Goal: Task Accomplishment & Management: Manage account settings

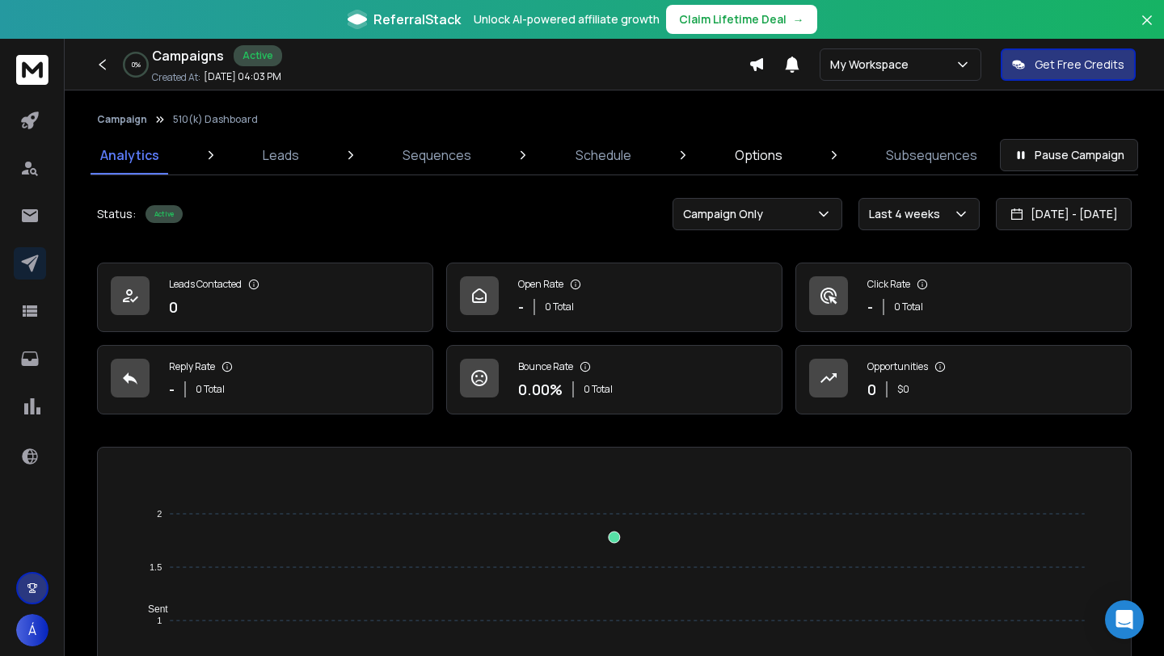
click at [741, 164] on p "Options" at bounding box center [758, 154] width 48 height 19
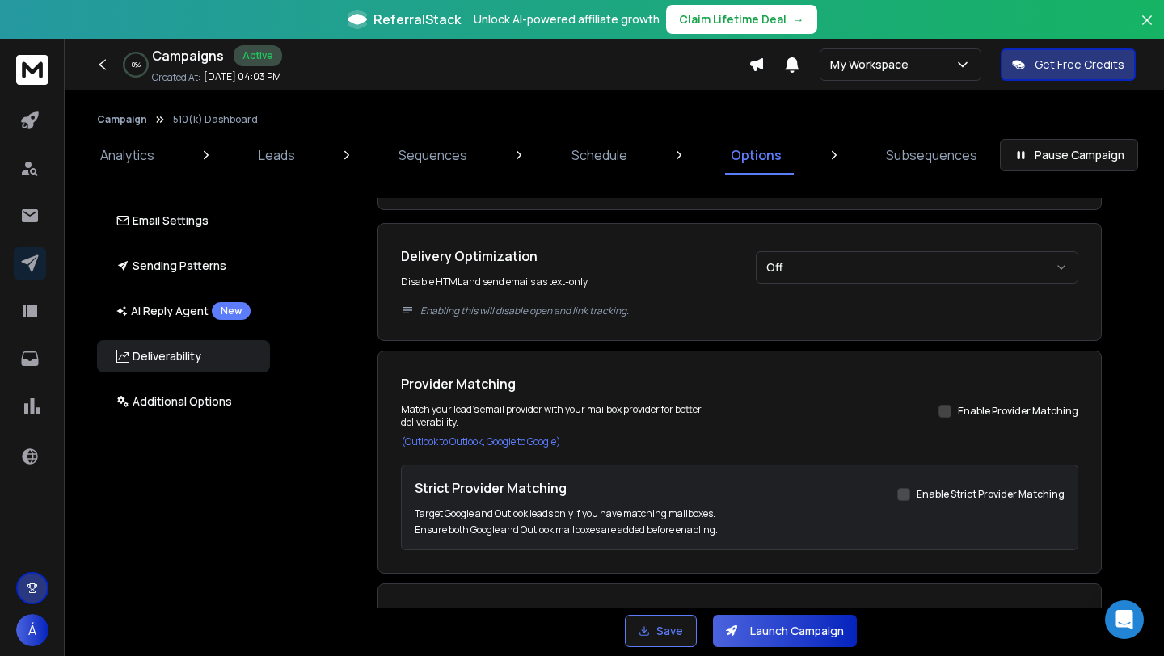
scroll to position [2017, 0]
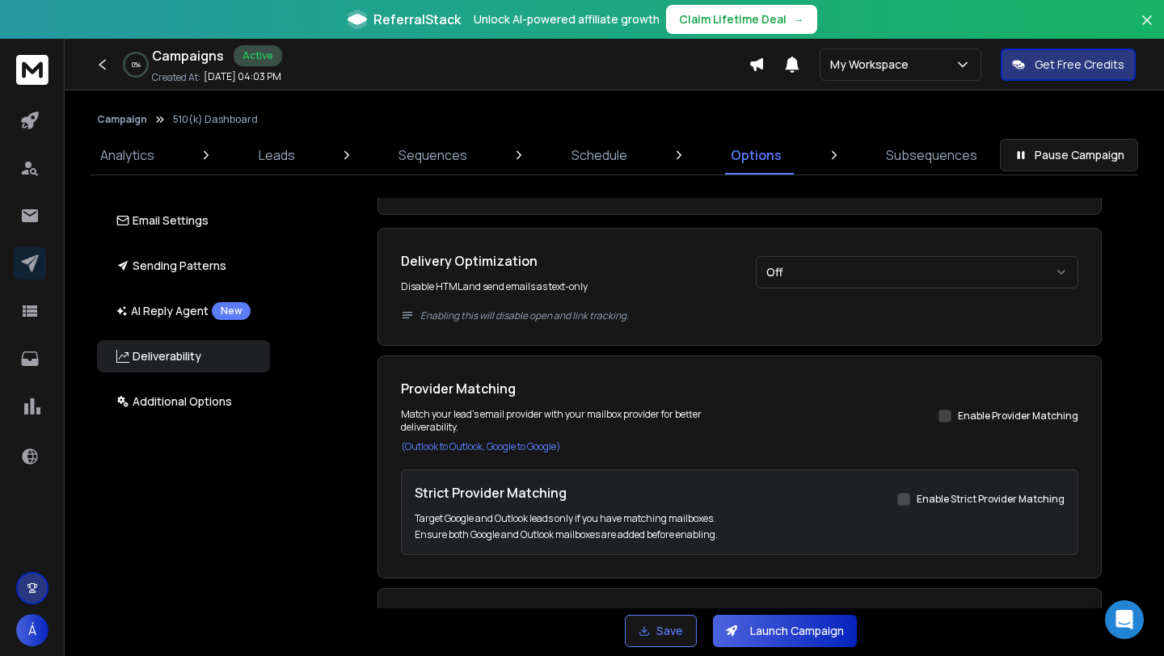
click at [850, 266] on button "Off" at bounding box center [917, 272] width 322 height 32
click at [685, 284] on div "Disable HTML and send emails as text-only" at bounding box center [562, 286] width 322 height 13
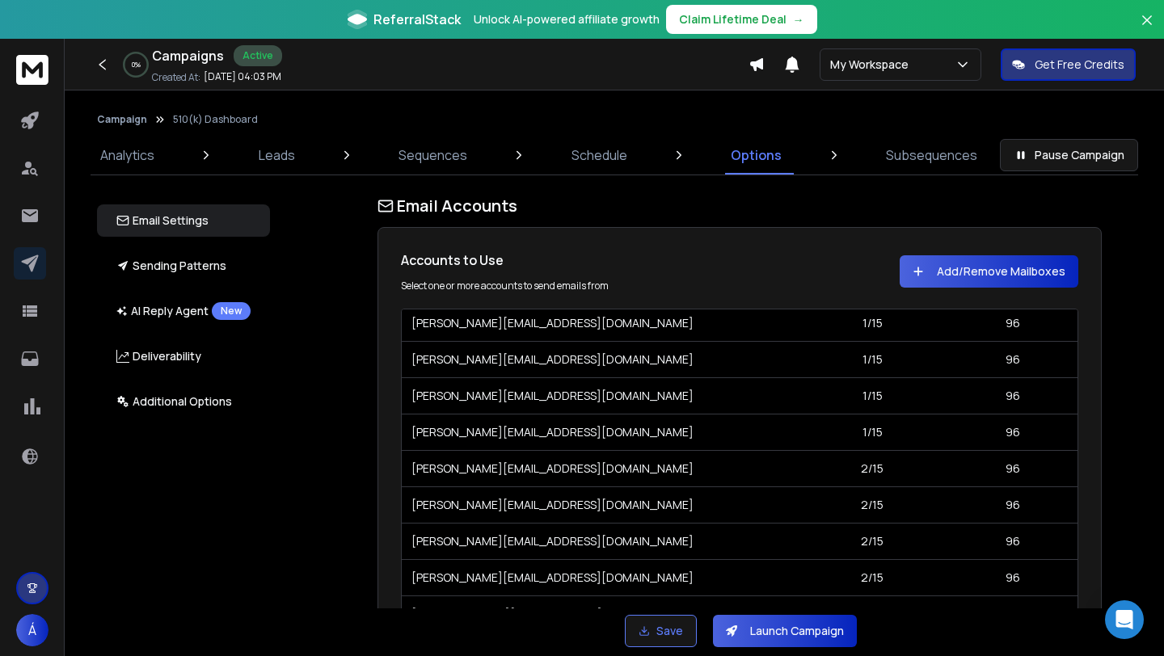
scroll to position [0, 0]
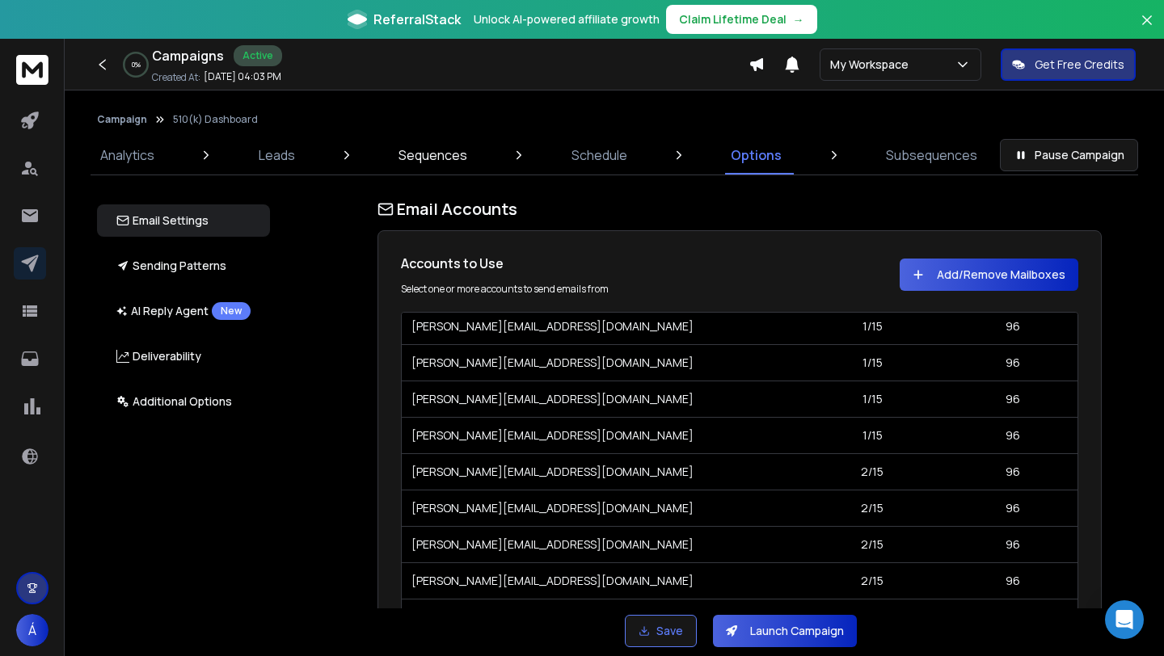
click at [455, 152] on p "Sequences" at bounding box center [432, 154] width 69 height 19
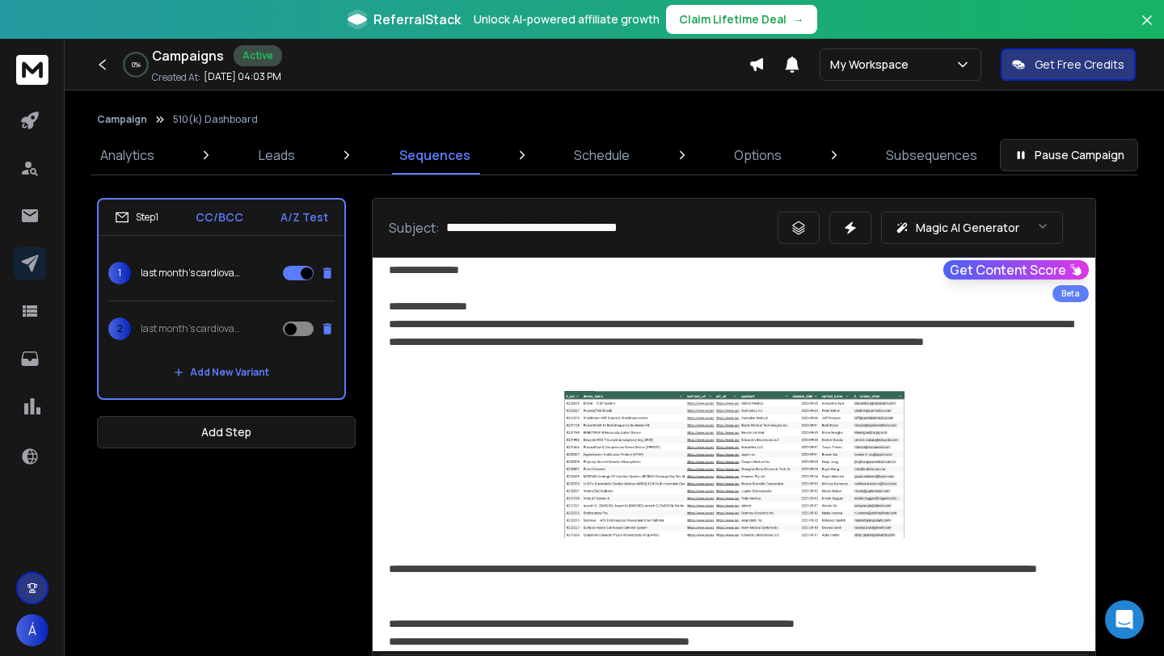
scroll to position [65, 0]
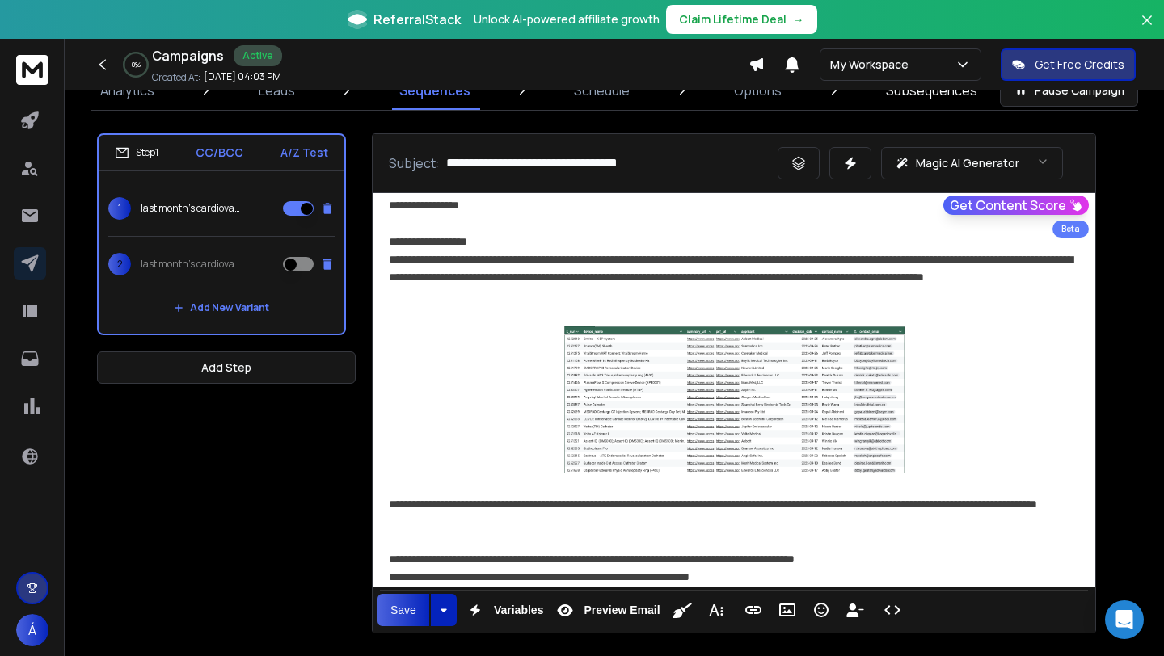
click at [918, 91] on p "Subsequences" at bounding box center [931, 90] width 91 height 19
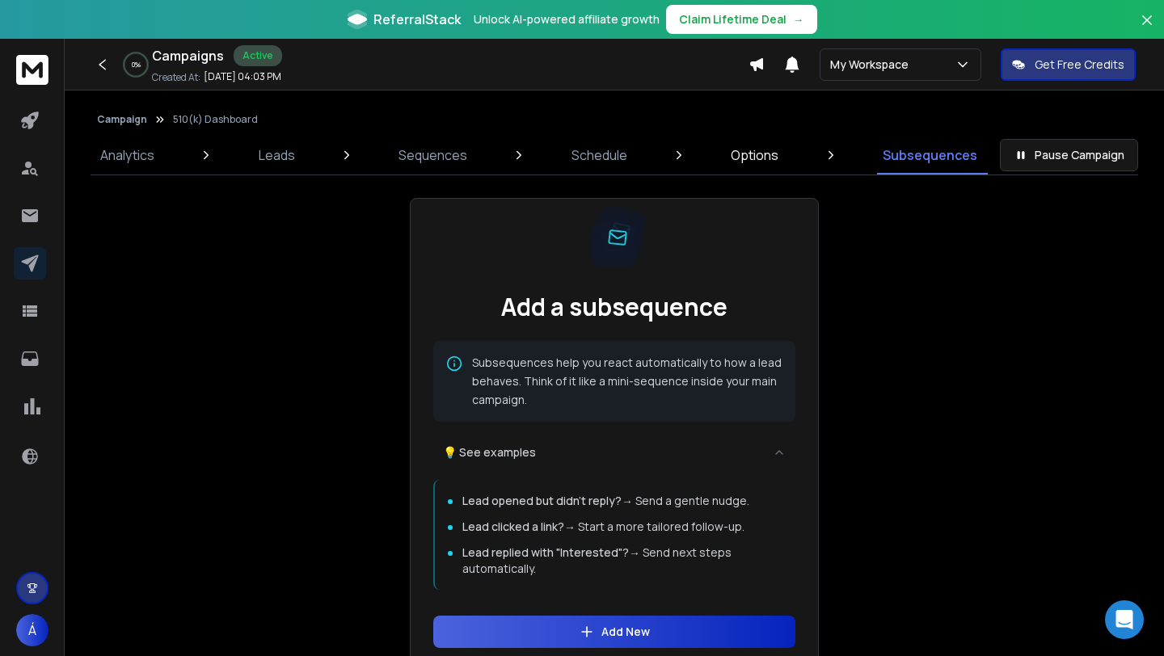
click at [760, 138] on link "Options" at bounding box center [754, 155] width 67 height 39
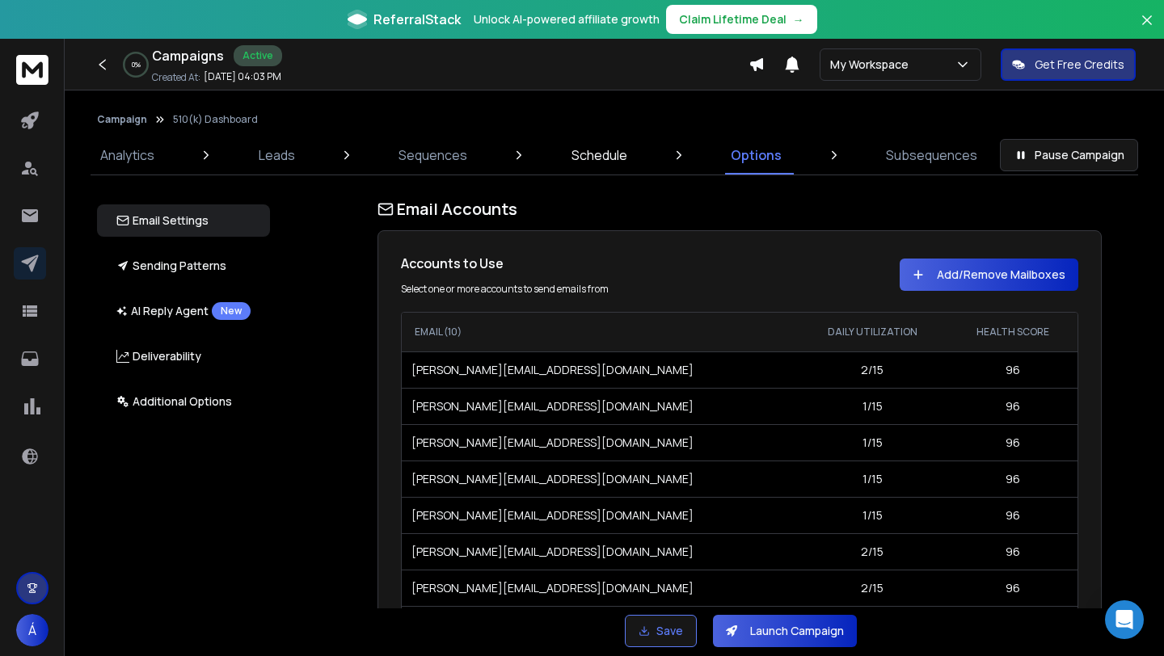
click at [612, 150] on p "Schedule" at bounding box center [599, 154] width 56 height 19
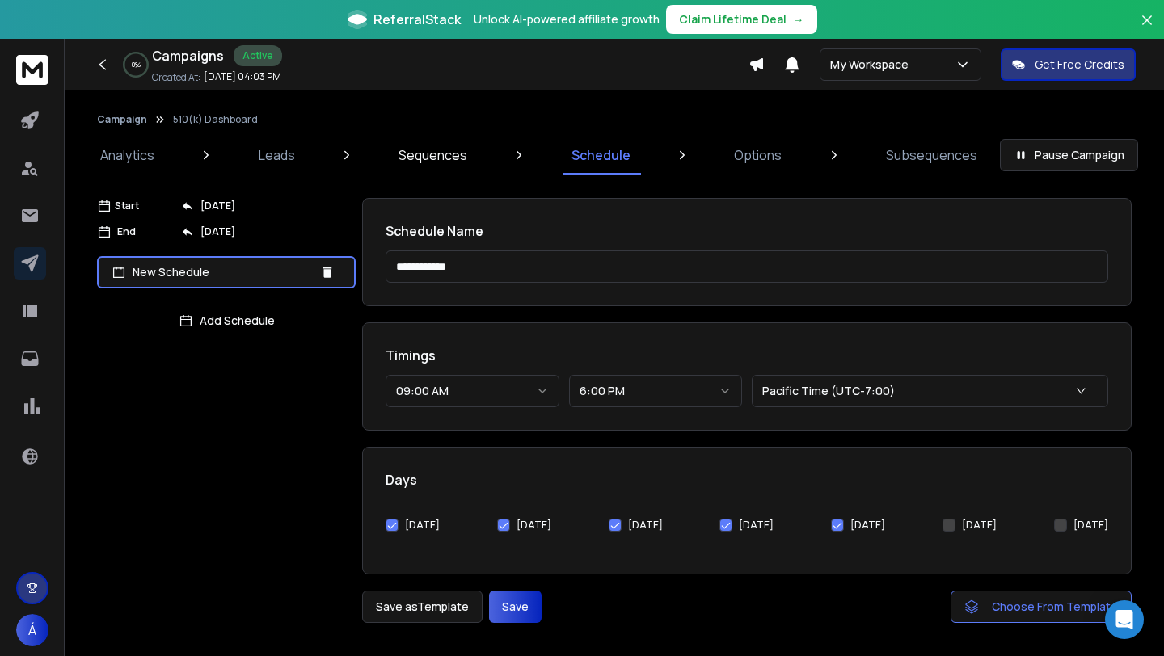
click at [425, 154] on p "Sequences" at bounding box center [432, 154] width 69 height 19
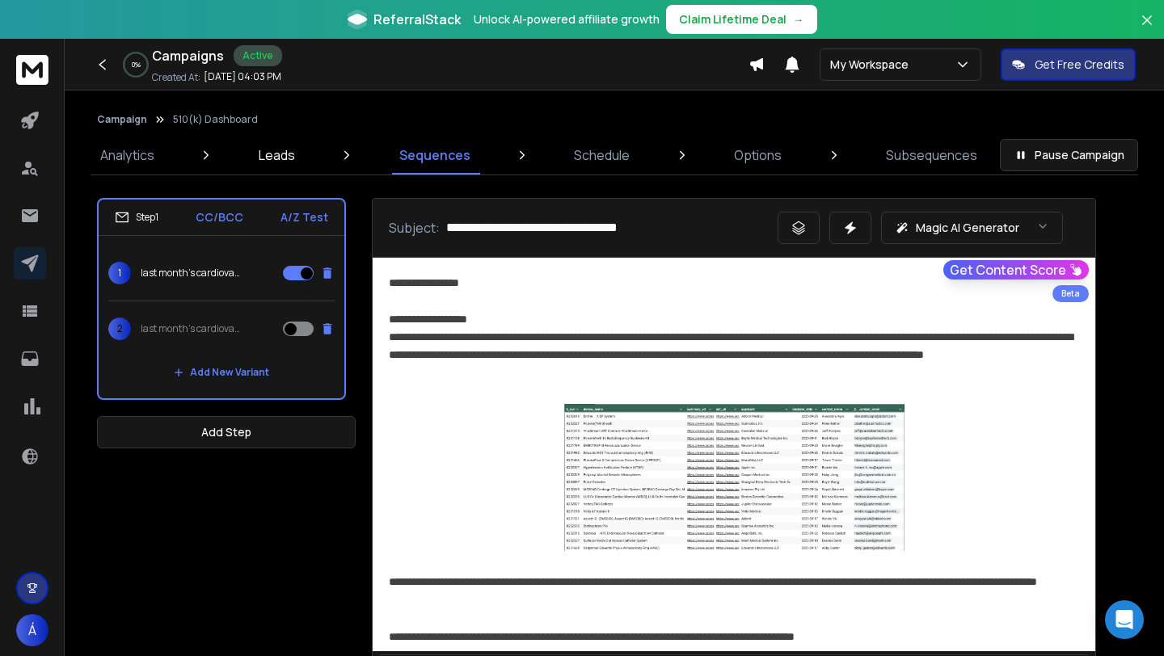
click at [277, 152] on p "Leads" at bounding box center [277, 154] width 36 height 19
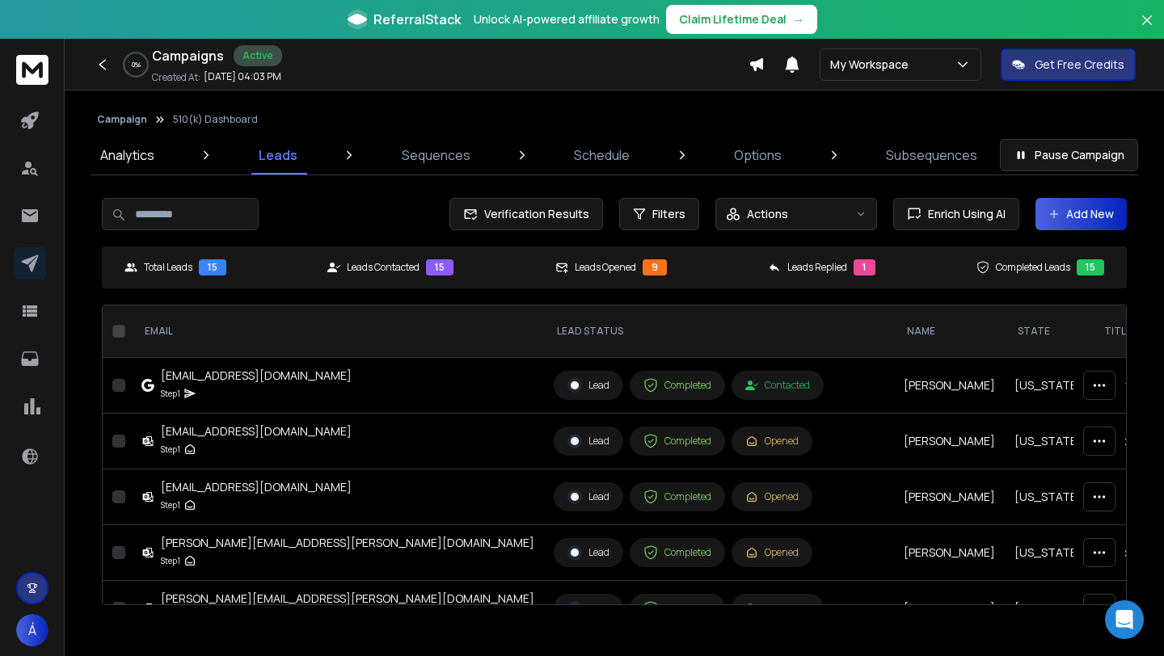
click at [135, 156] on p "Analytics" at bounding box center [127, 154] width 54 height 19
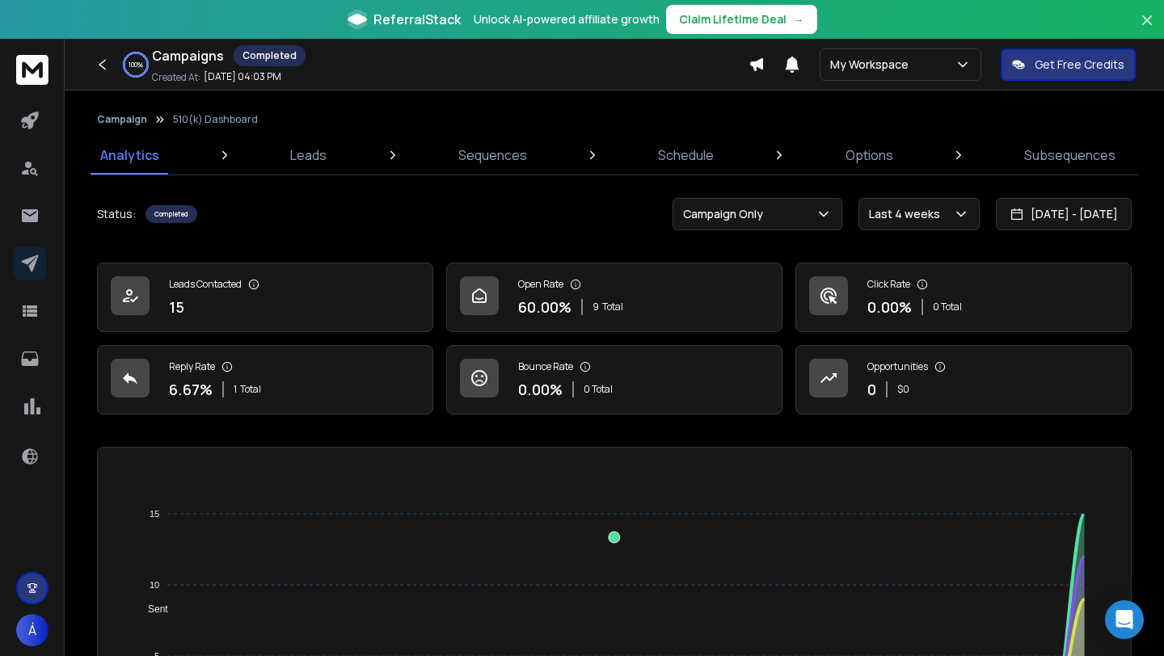
click at [269, 384] on link "Reply Rate 6.67 % 1 Total" at bounding box center [265, 379] width 336 height 69
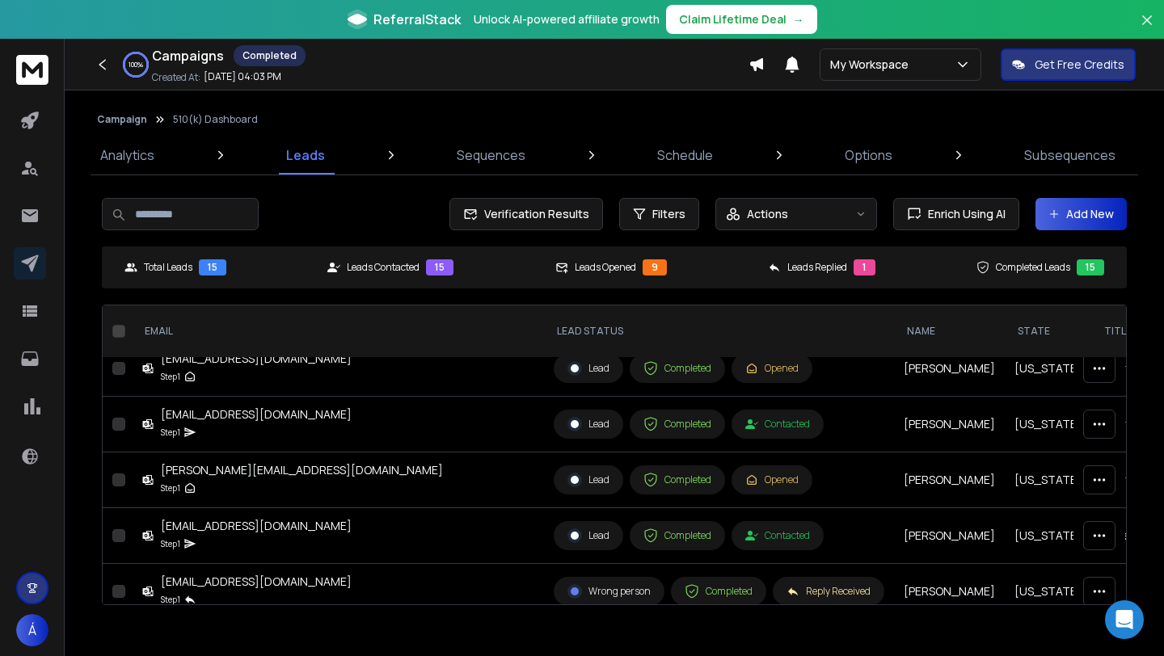
scroll to position [600, 0]
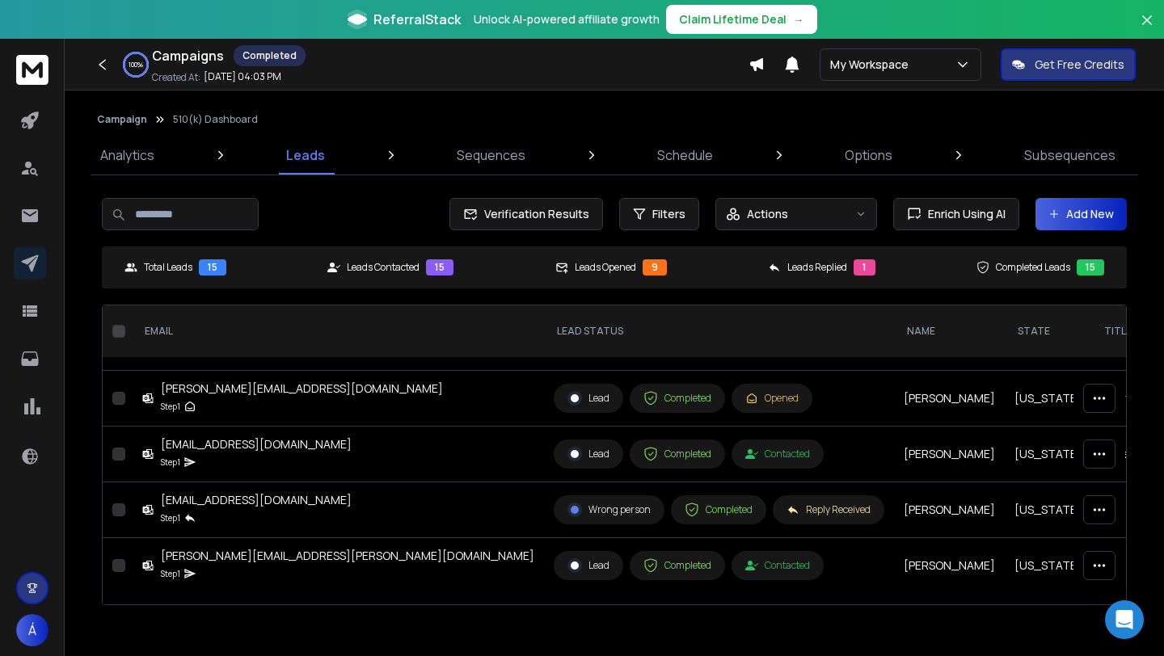
click at [786, 512] on div "Reply Received" at bounding box center [828, 509] width 84 height 13
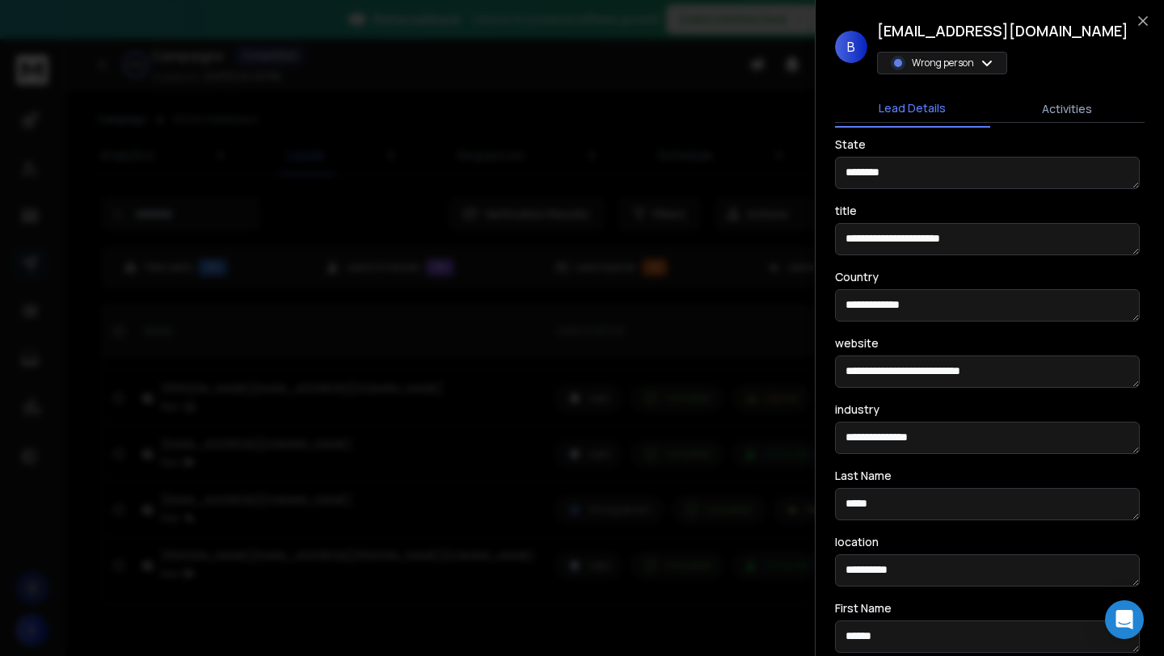
click at [503, 314] on div at bounding box center [582, 328] width 1164 height 656
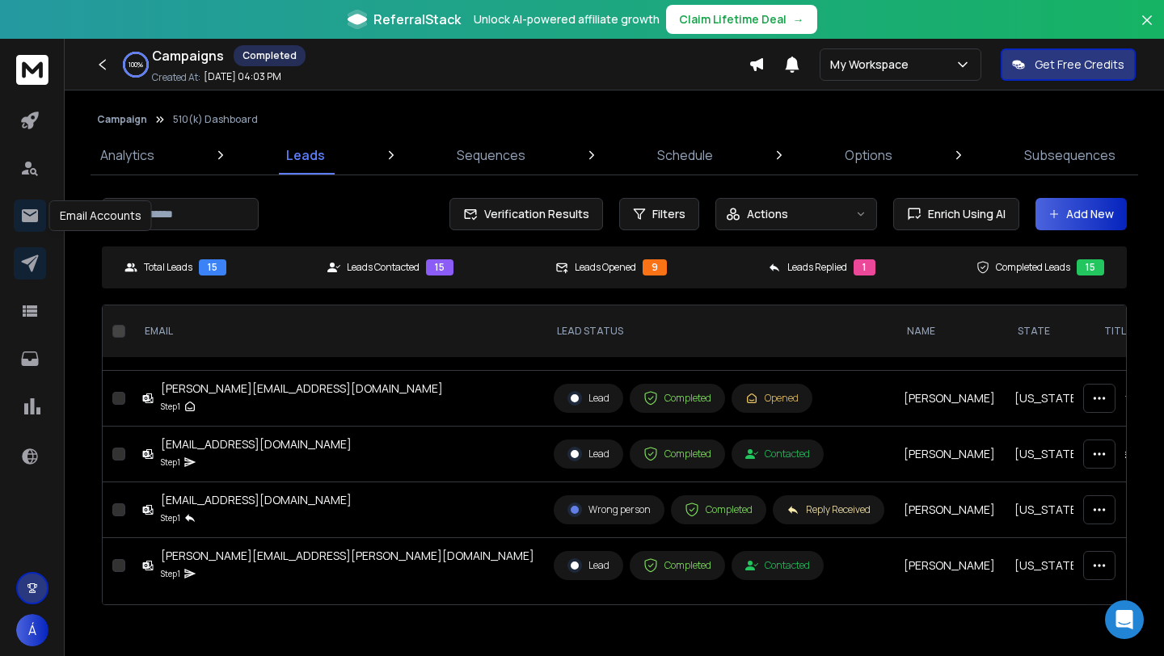
click at [40, 213] on link at bounding box center [30, 216] width 32 height 32
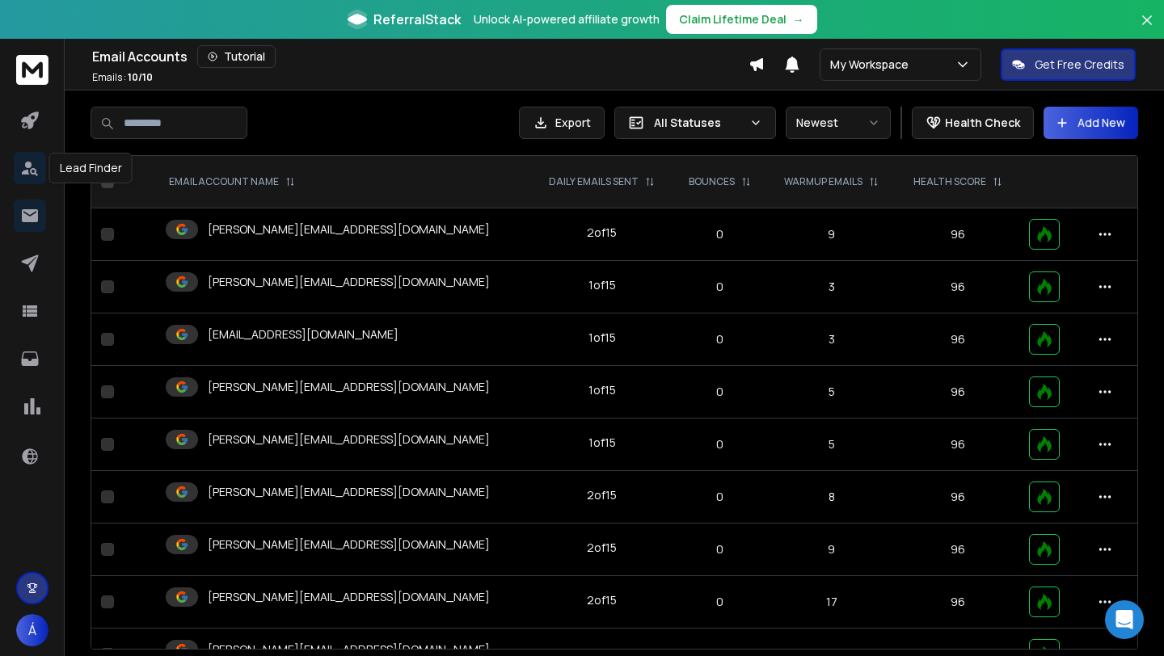
click at [32, 169] on icon at bounding box center [30, 172] width 16 height 8
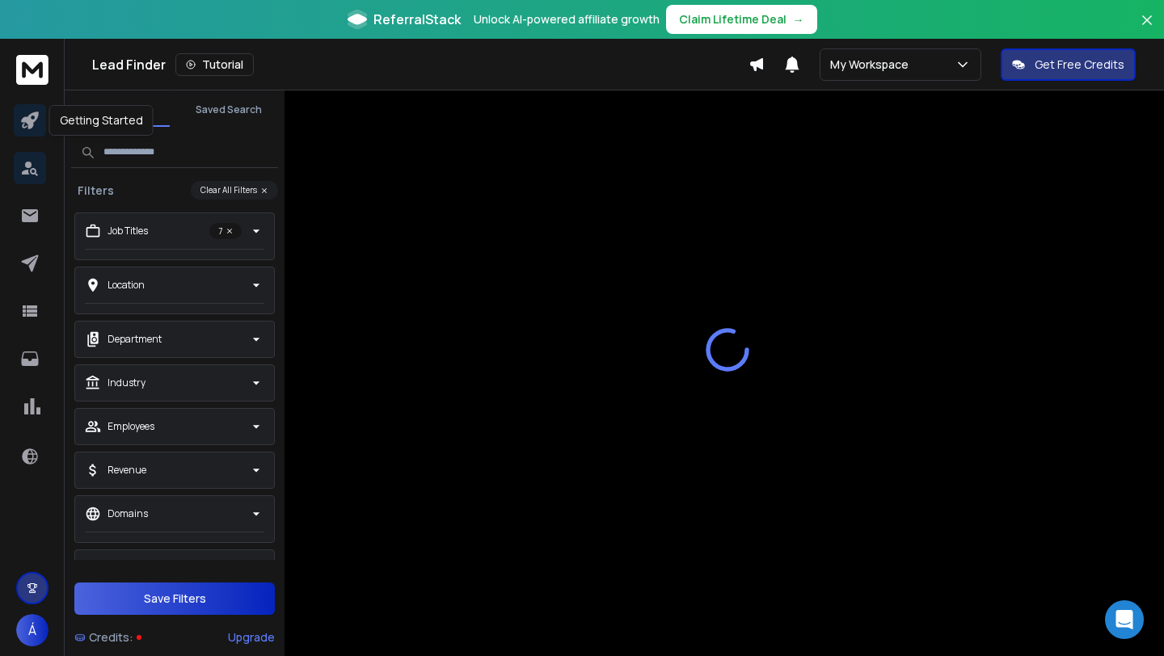
click at [36, 129] on icon at bounding box center [29, 120] width 19 height 19
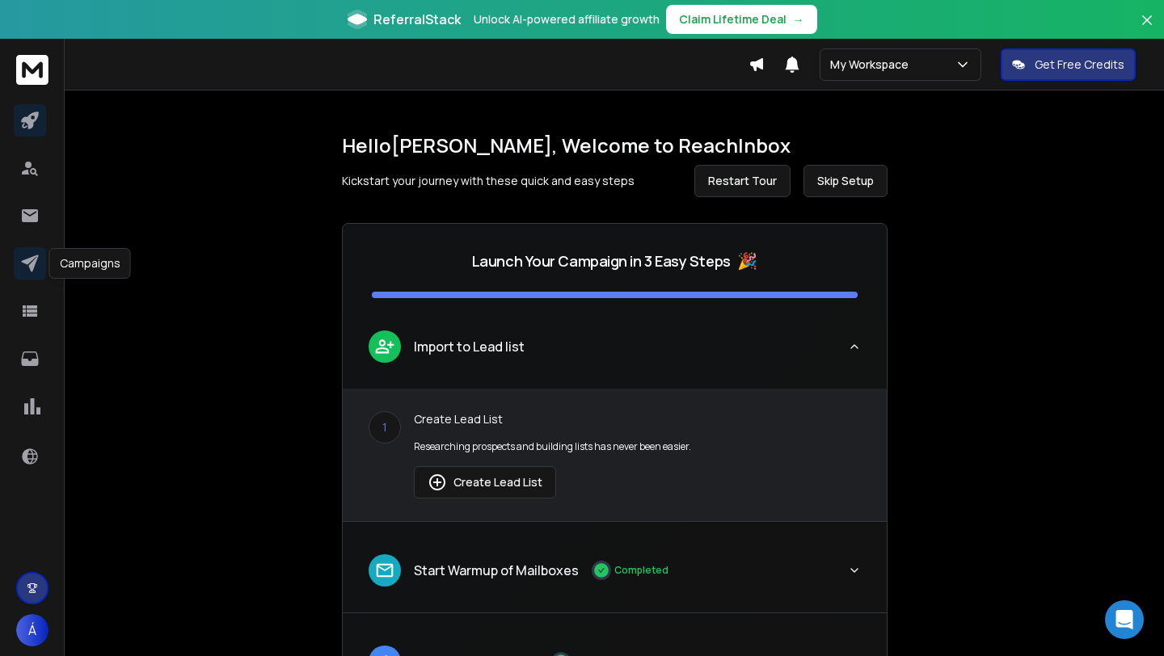
click at [25, 267] on icon at bounding box center [29, 263] width 19 height 19
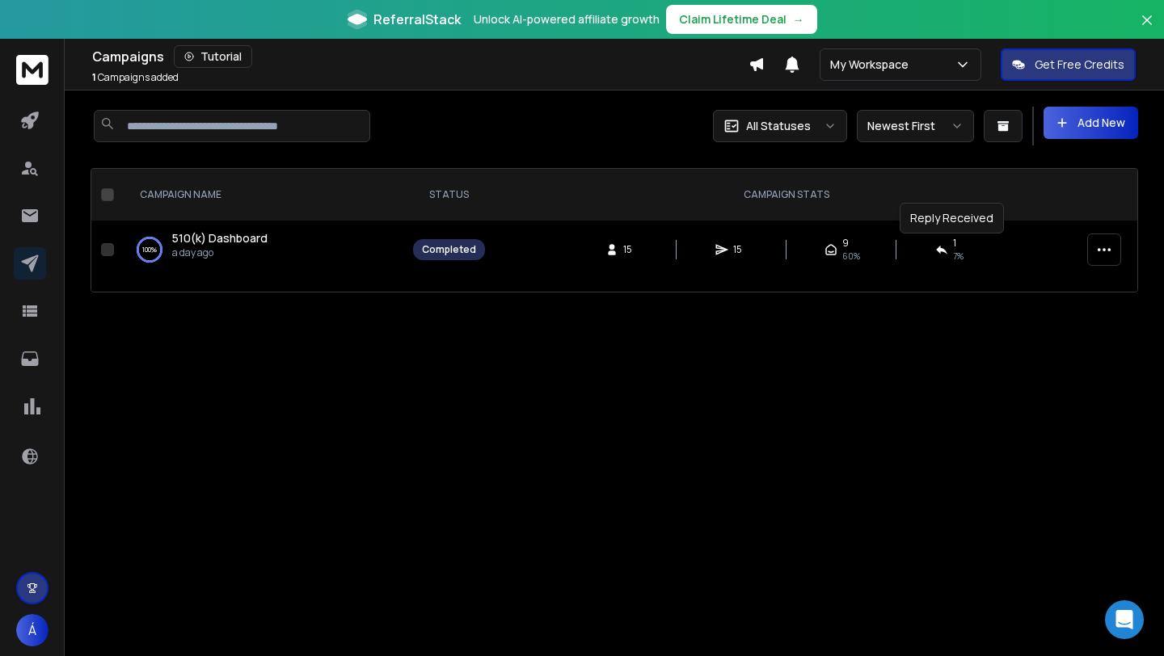
click at [940, 242] on icon at bounding box center [941, 249] width 15 height 15
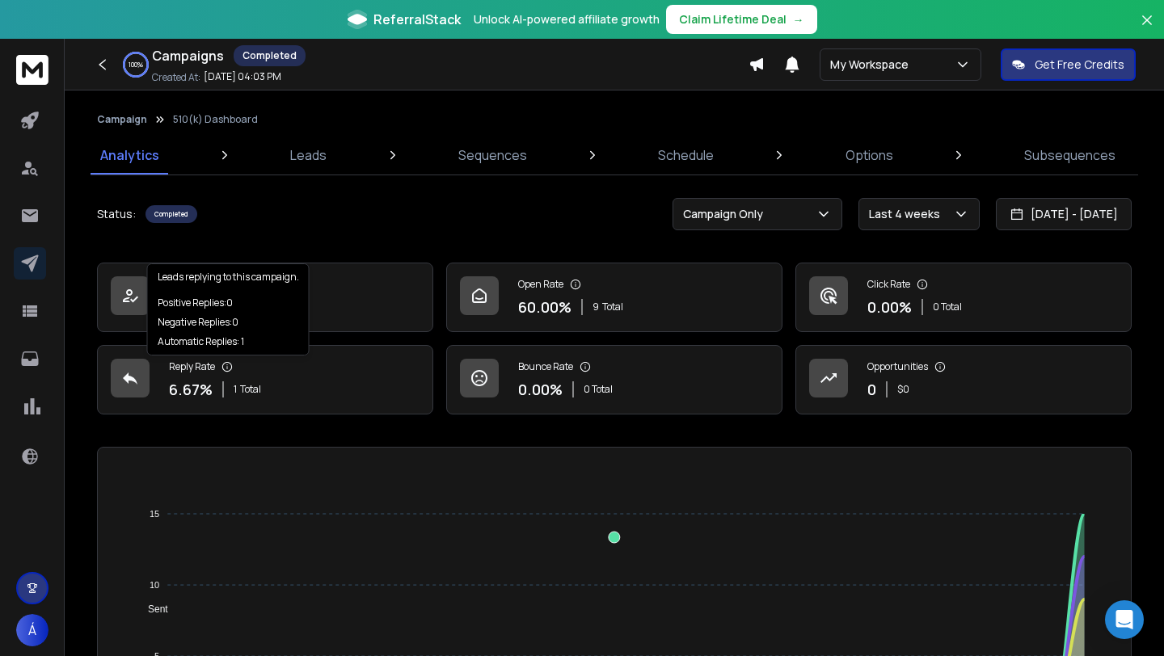
click at [229, 363] on icon at bounding box center [226, 366] width 11 height 11
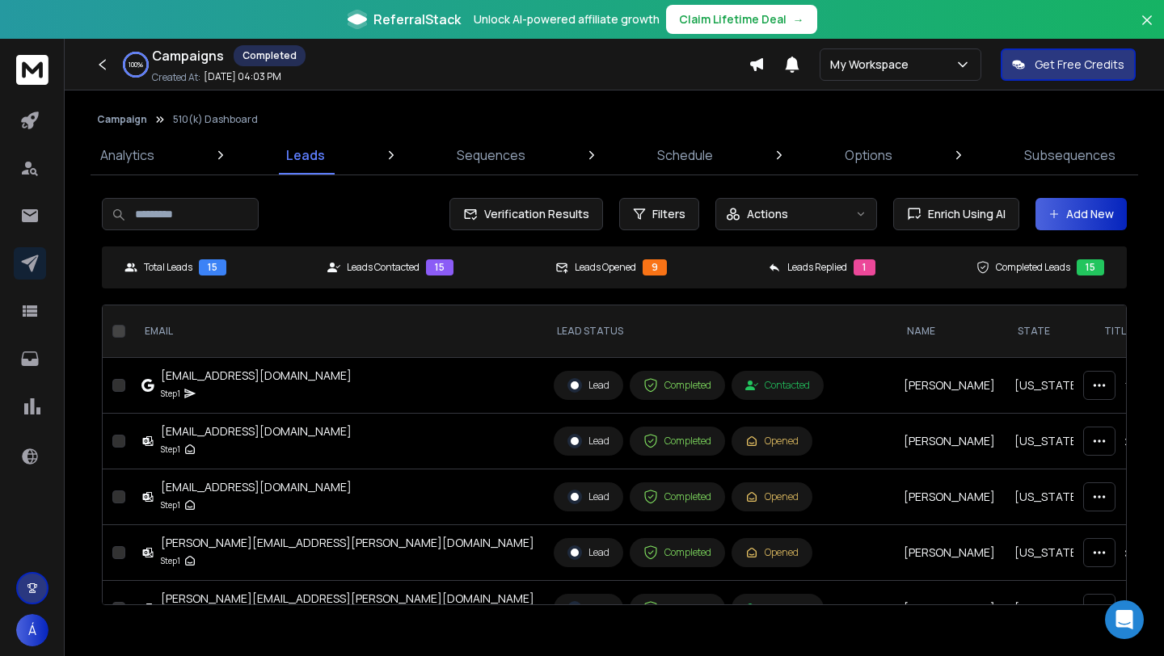
click at [658, 267] on div "9" at bounding box center [654, 267] width 24 height 16
click at [865, 270] on div "1" at bounding box center [864, 267] width 22 height 16
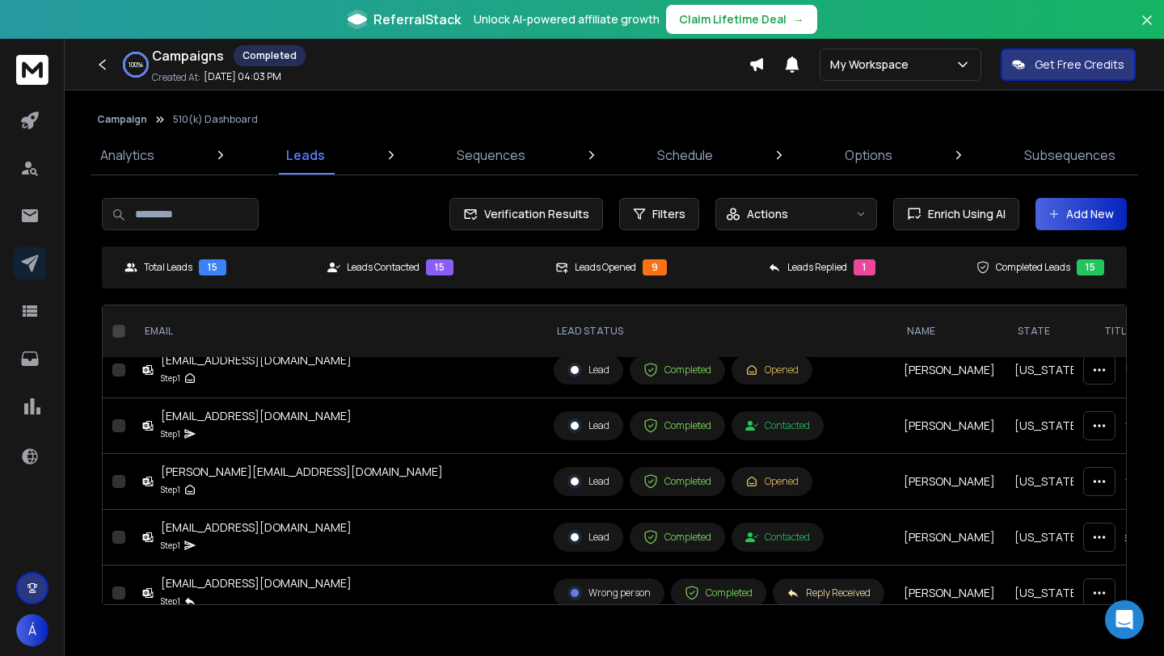
scroll to position [504, 0]
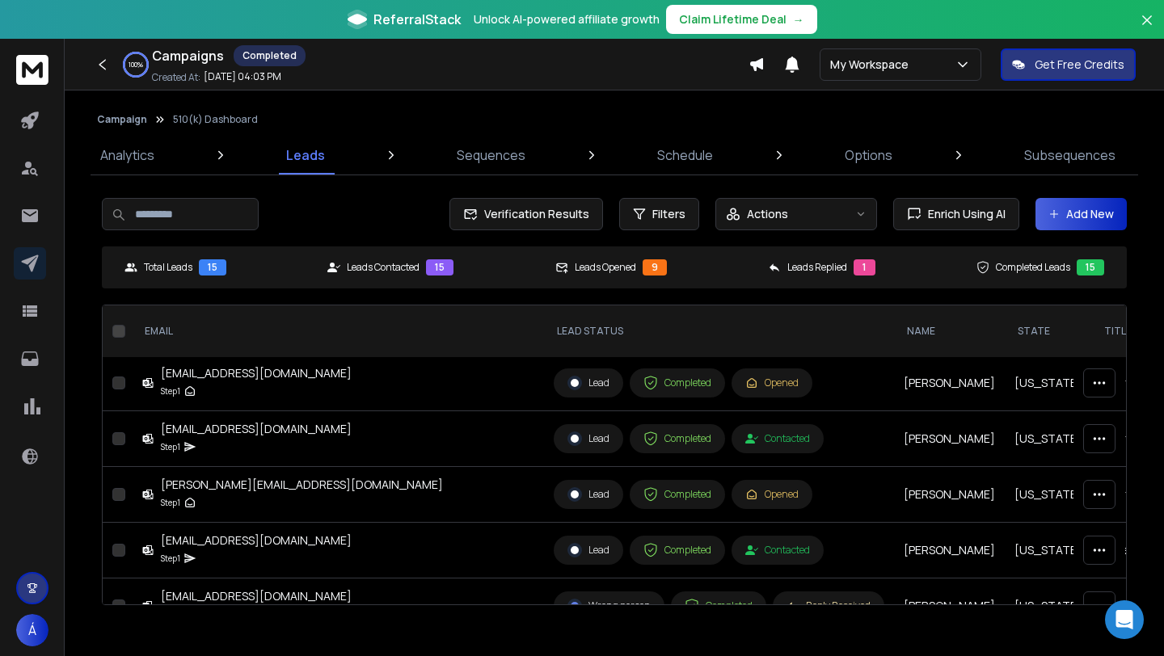
click at [731, 501] on div "Opened" at bounding box center [771, 494] width 81 height 29
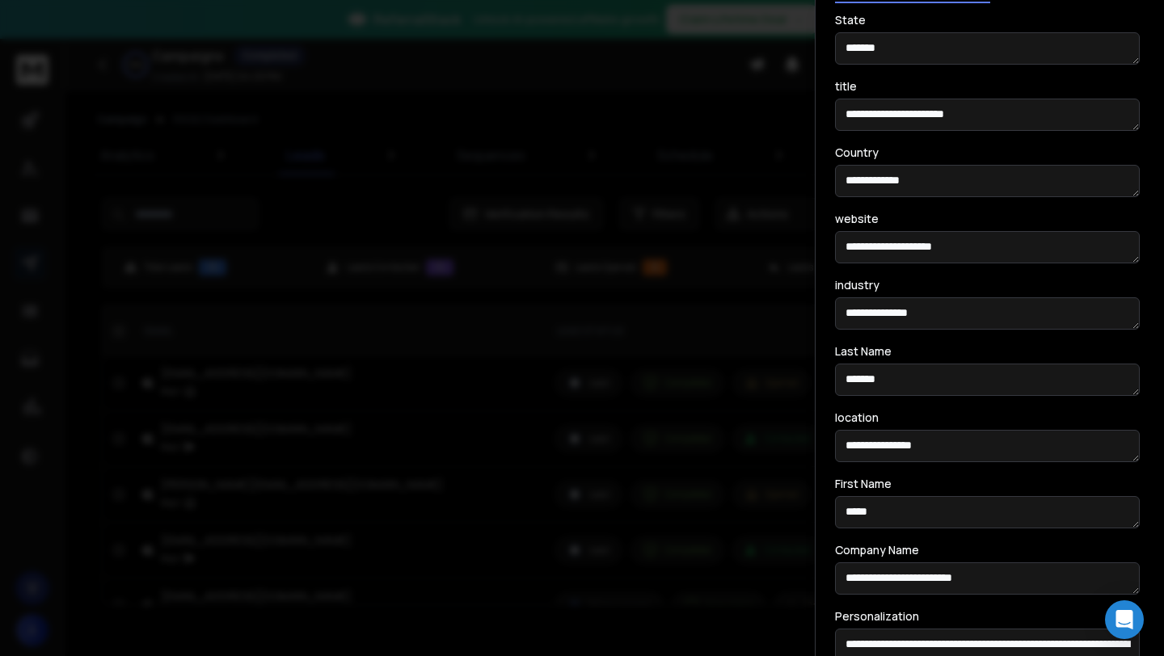
scroll to position [0, 0]
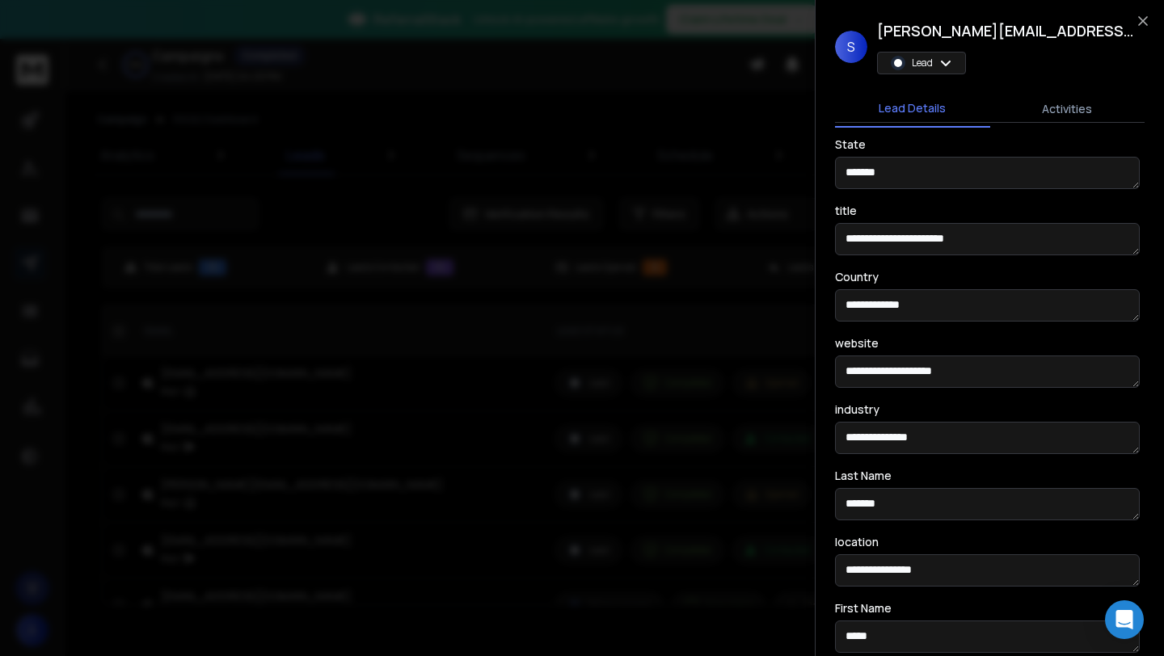
click at [697, 390] on div at bounding box center [582, 328] width 1164 height 656
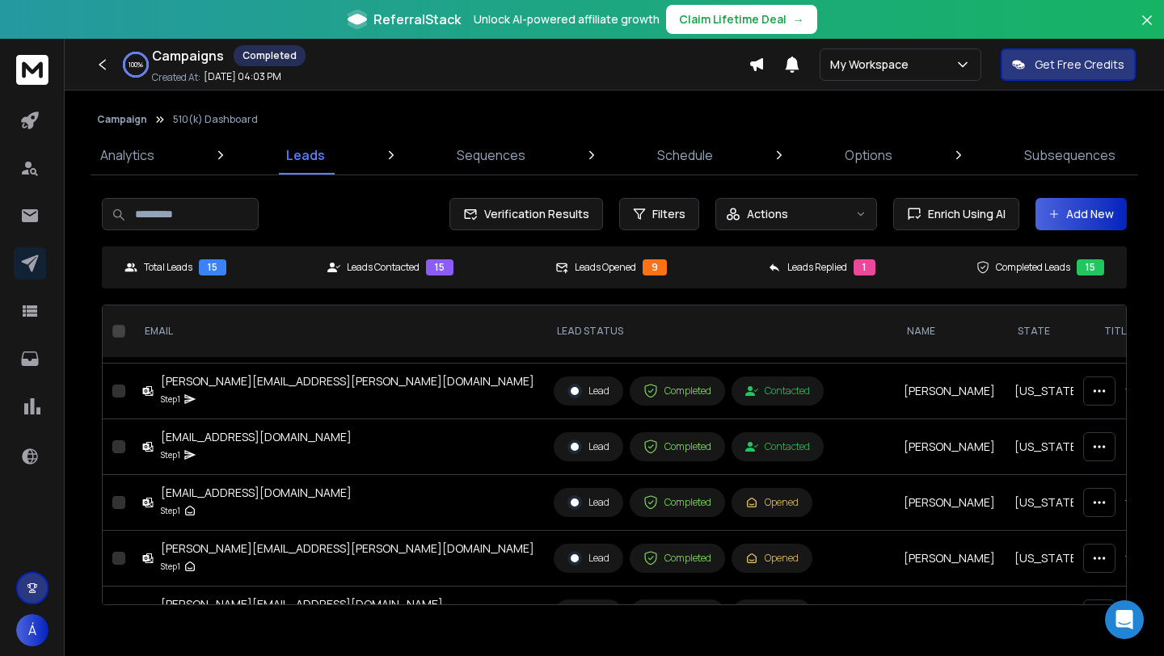
scroll to position [207, 0]
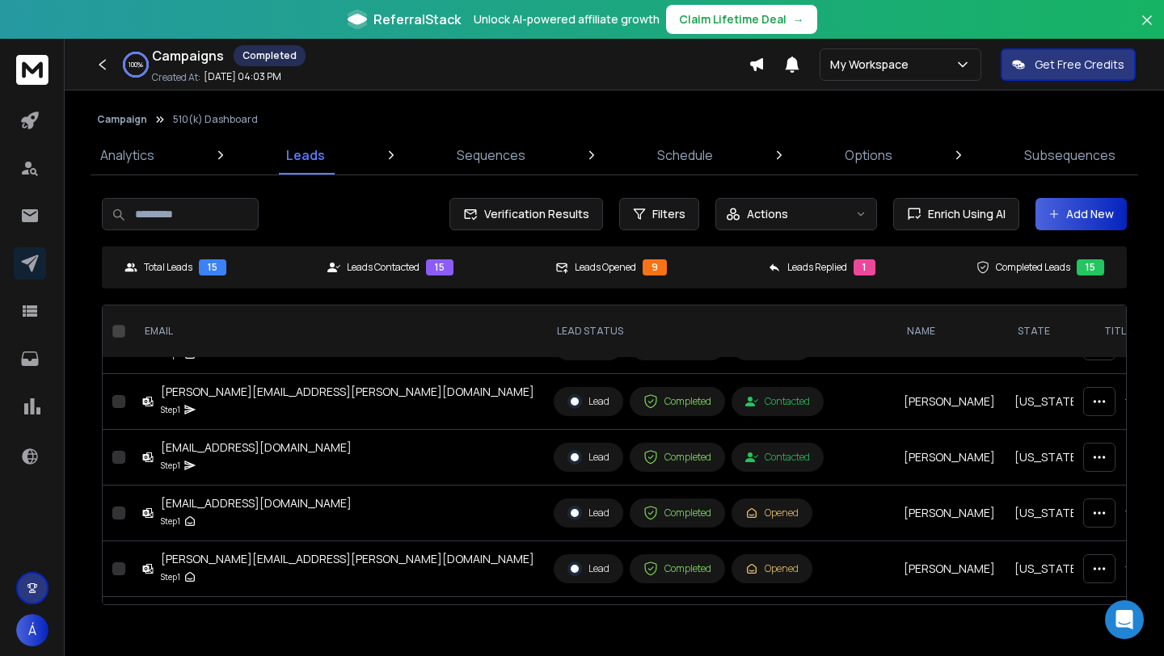
click at [745, 516] on div "Opened" at bounding box center [771, 513] width 53 height 13
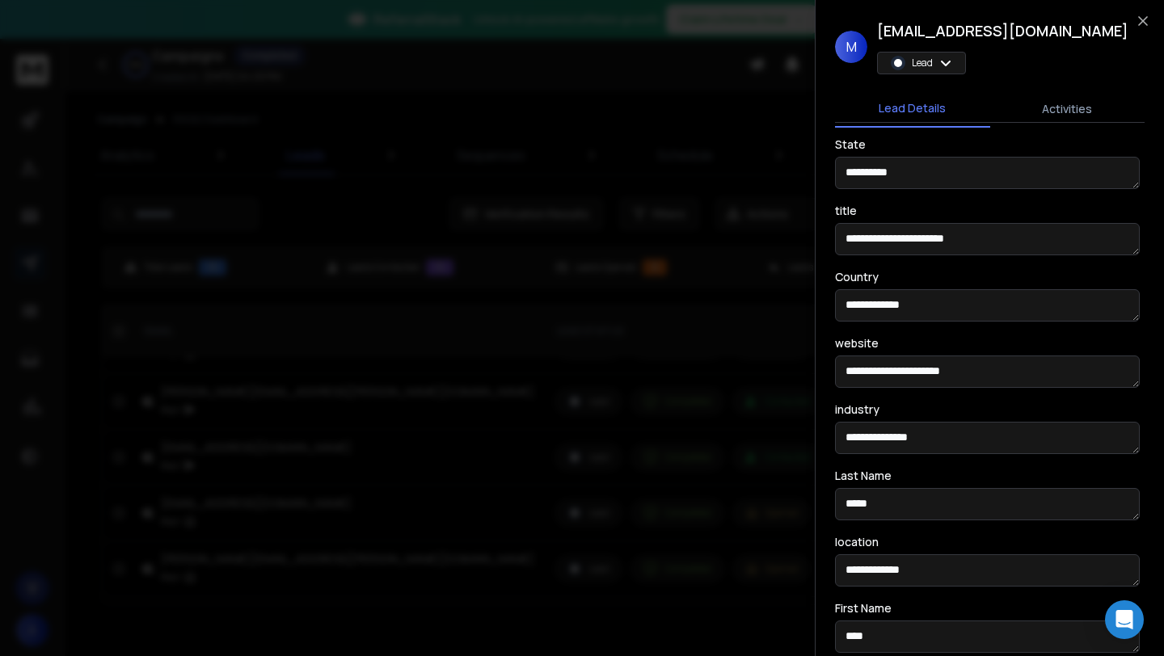
click at [709, 445] on div at bounding box center [582, 328] width 1164 height 656
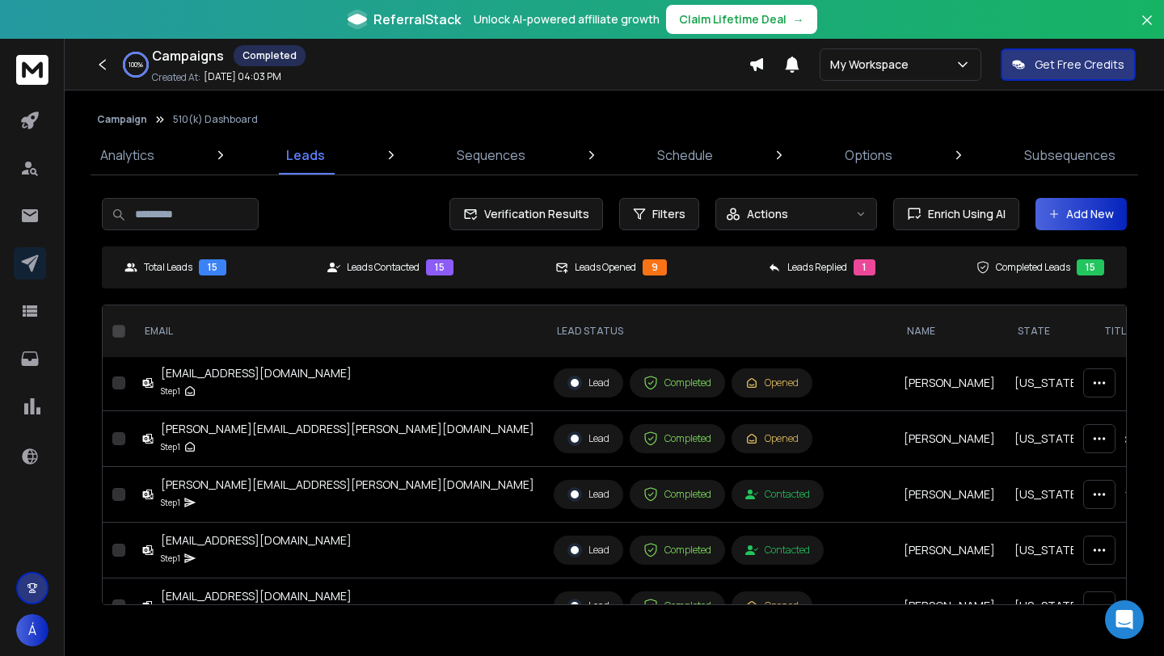
scroll to position [0, 0]
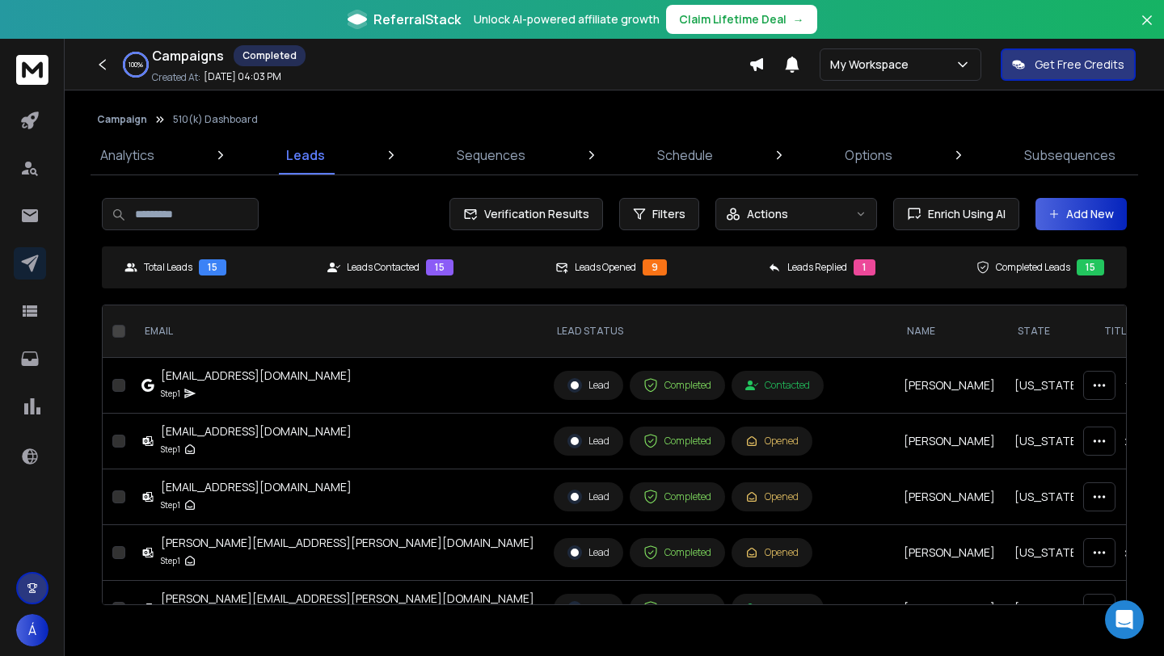
click at [1041, 268] on p "Completed Leads" at bounding box center [1032, 267] width 74 height 13
click at [501, 146] on p "Sequences" at bounding box center [491, 154] width 69 height 19
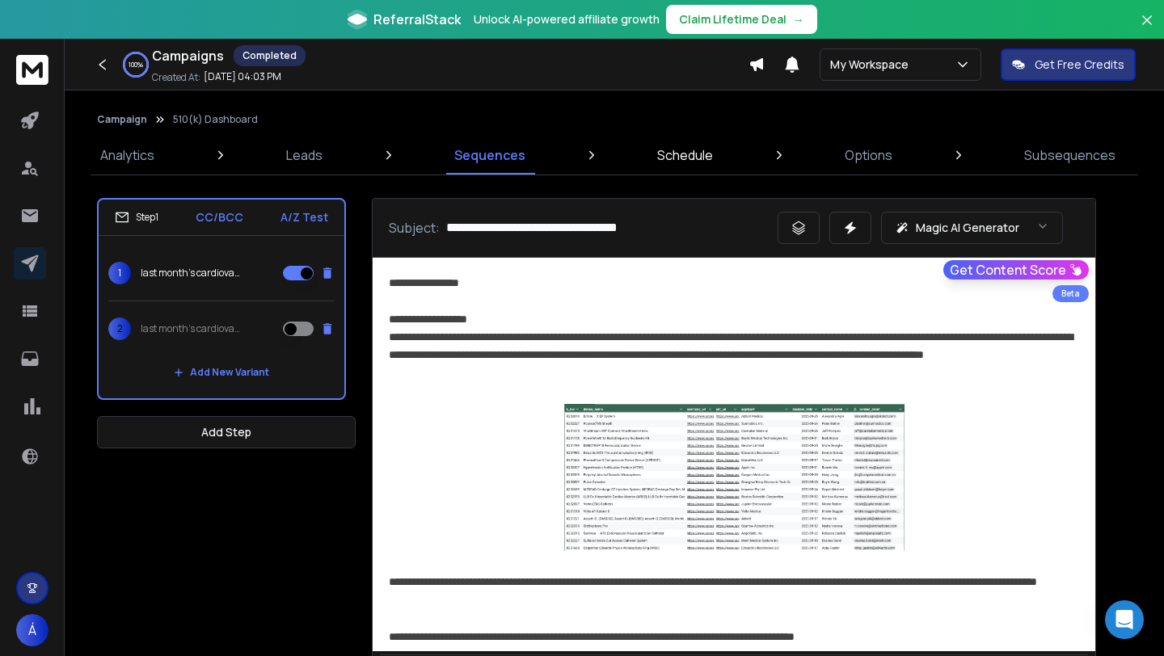
click at [667, 162] on p "Schedule" at bounding box center [685, 154] width 56 height 19
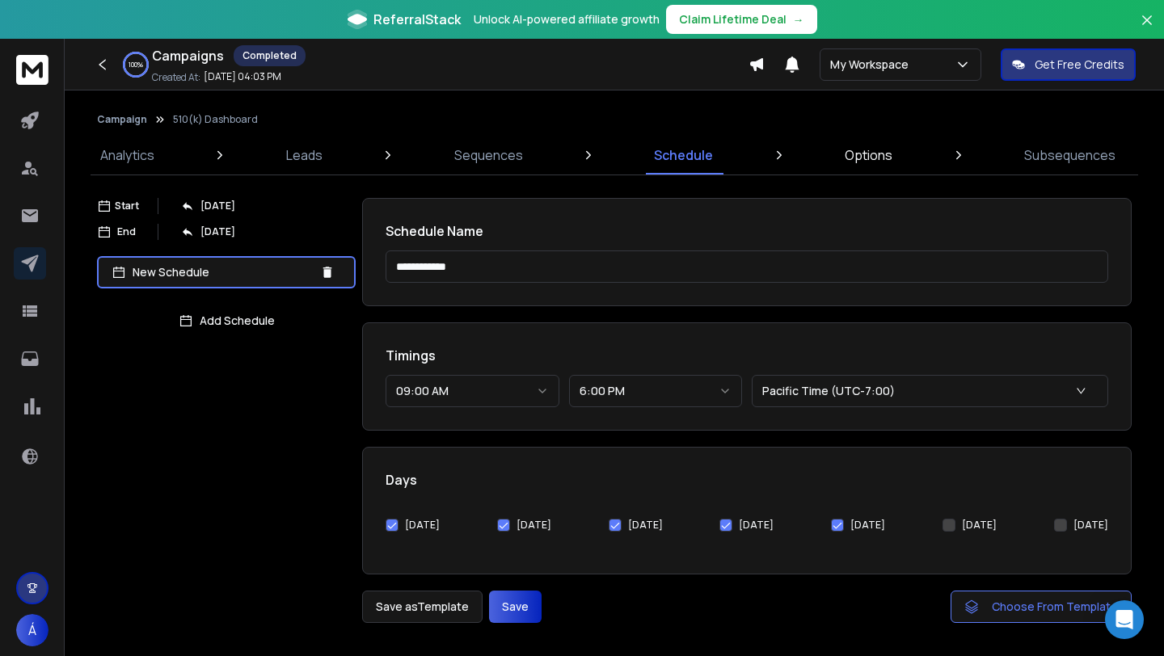
click at [873, 161] on p "Options" at bounding box center [868, 154] width 48 height 19
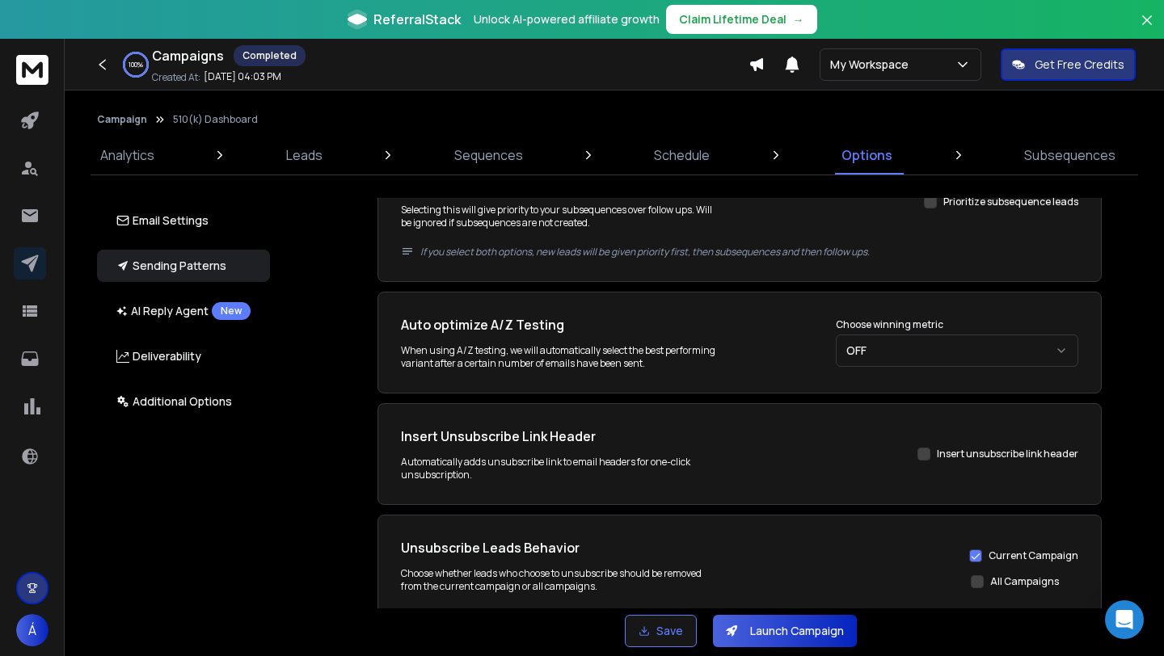
scroll to position [866, 0]
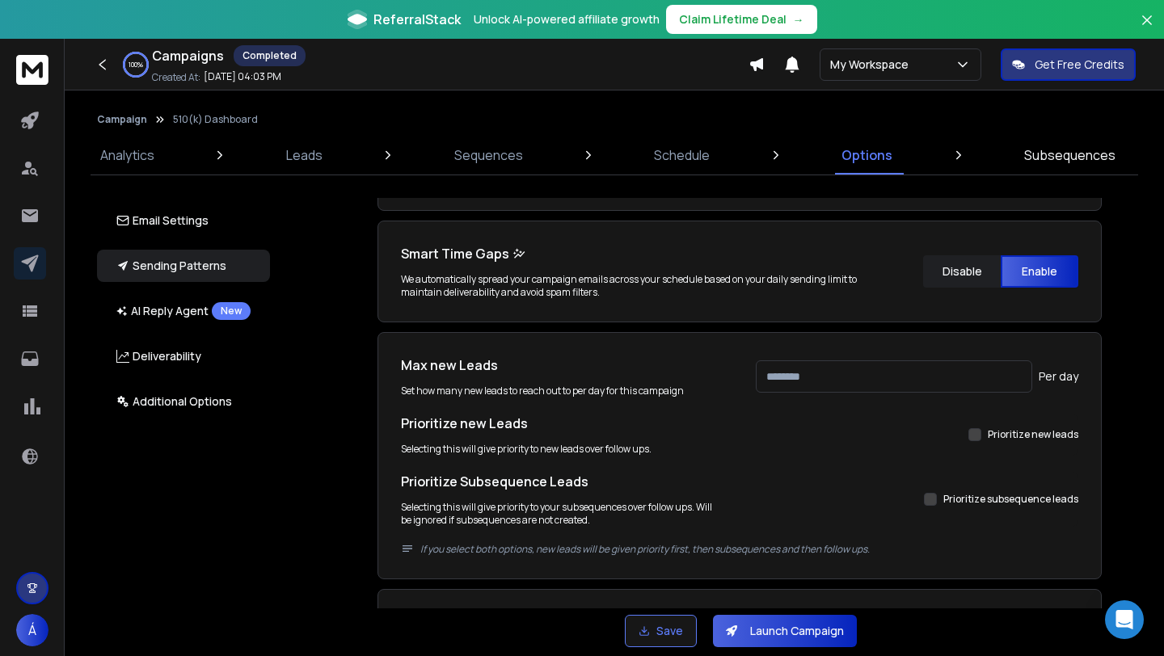
click at [1045, 152] on p "Subsequences" at bounding box center [1069, 154] width 91 height 19
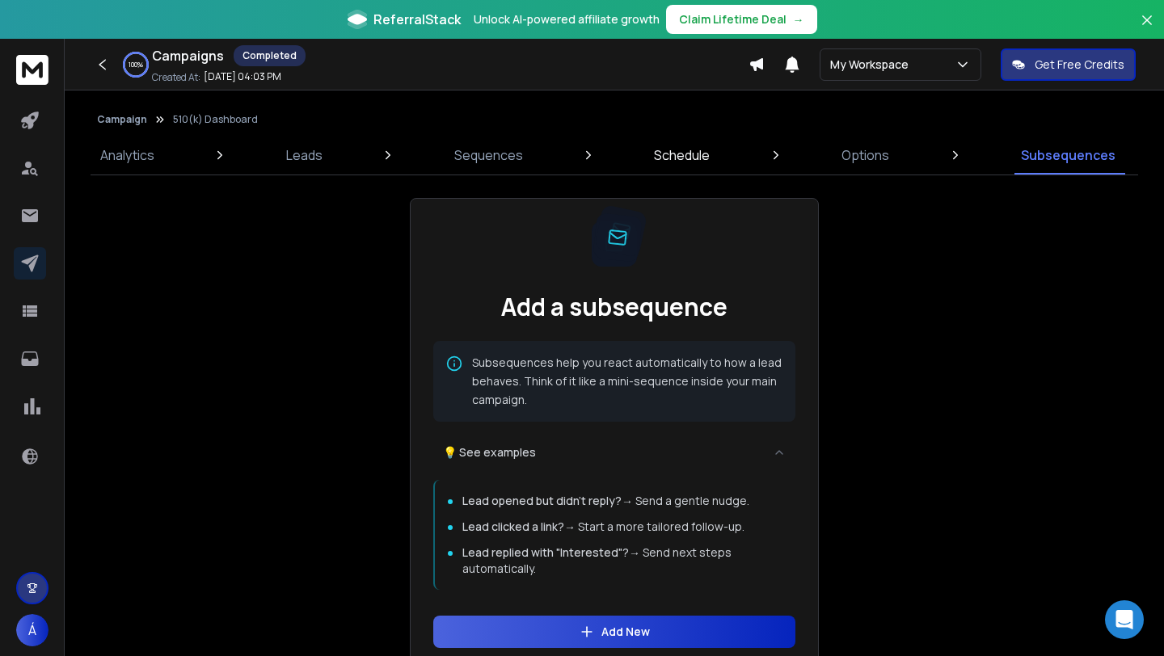
click at [703, 151] on p "Schedule" at bounding box center [682, 154] width 56 height 19
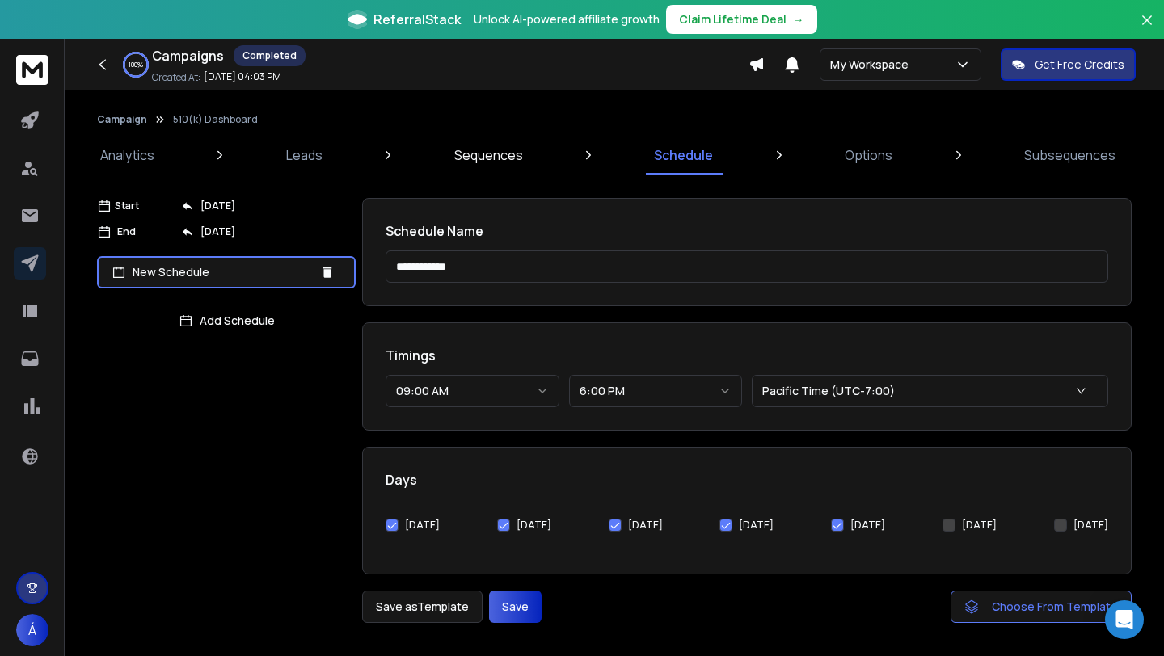
click at [513, 166] on link "Sequences" at bounding box center [488, 155] width 88 height 39
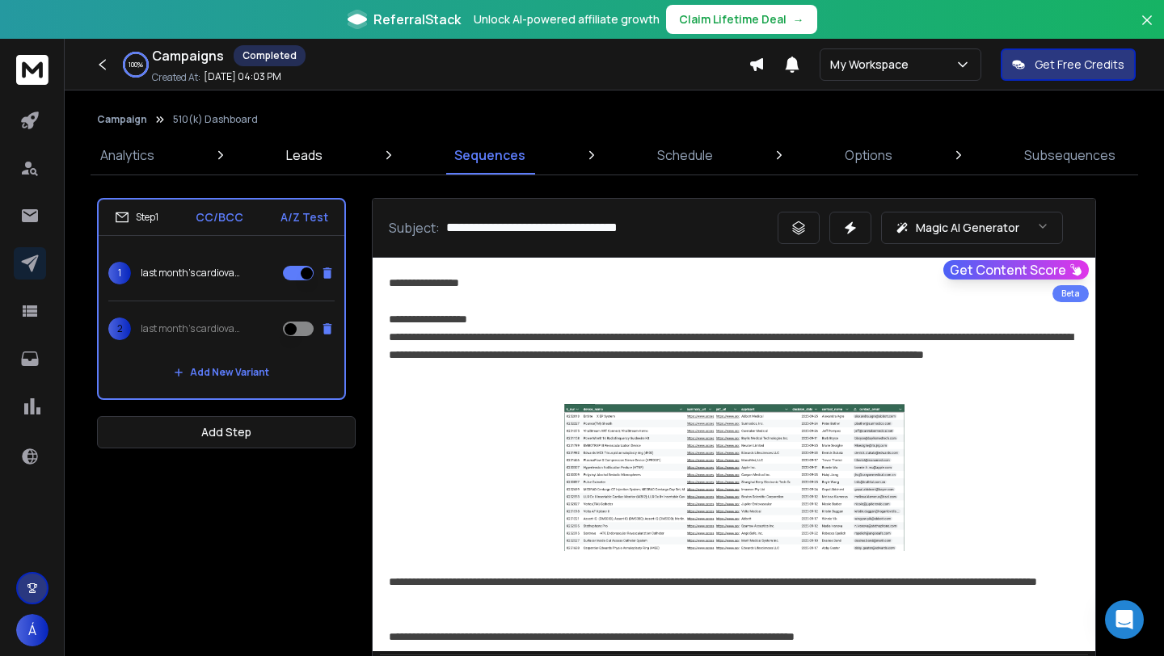
click at [297, 157] on p "Leads" at bounding box center [304, 154] width 36 height 19
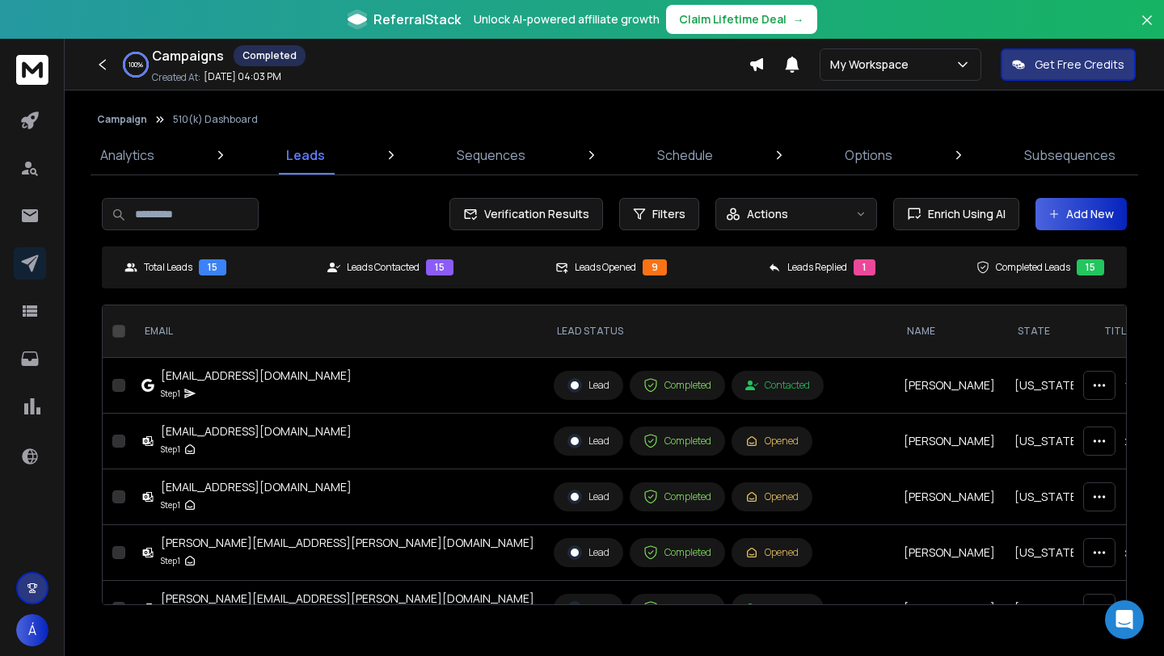
click at [745, 437] on div "Opened" at bounding box center [771, 441] width 53 height 13
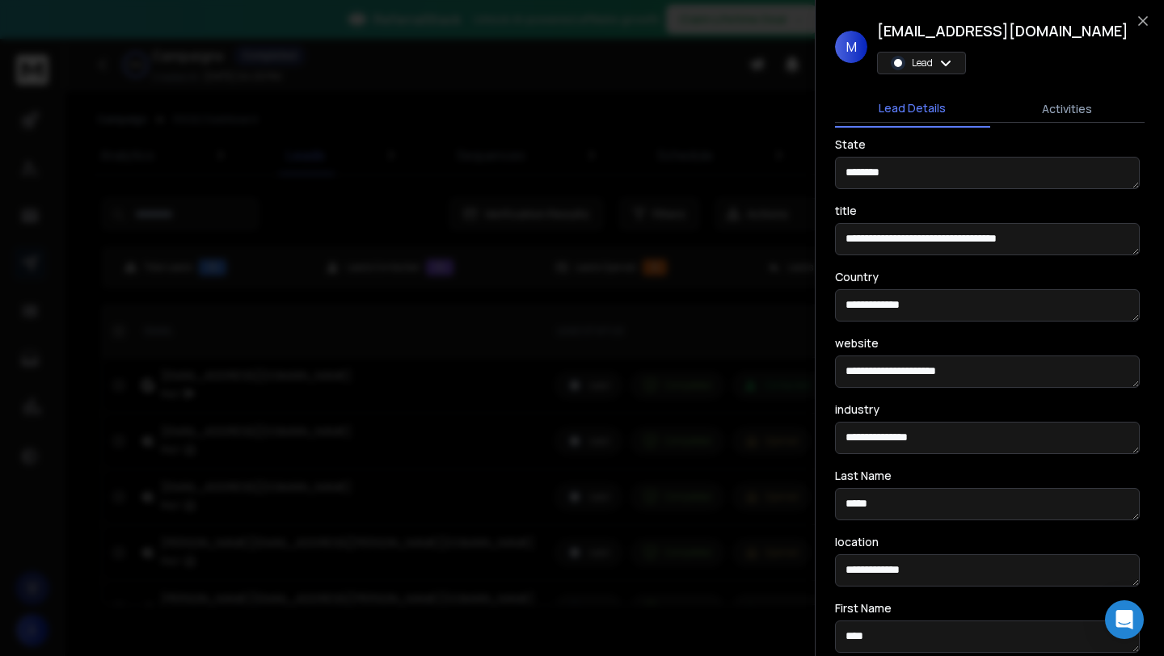
scroll to position [244, 0]
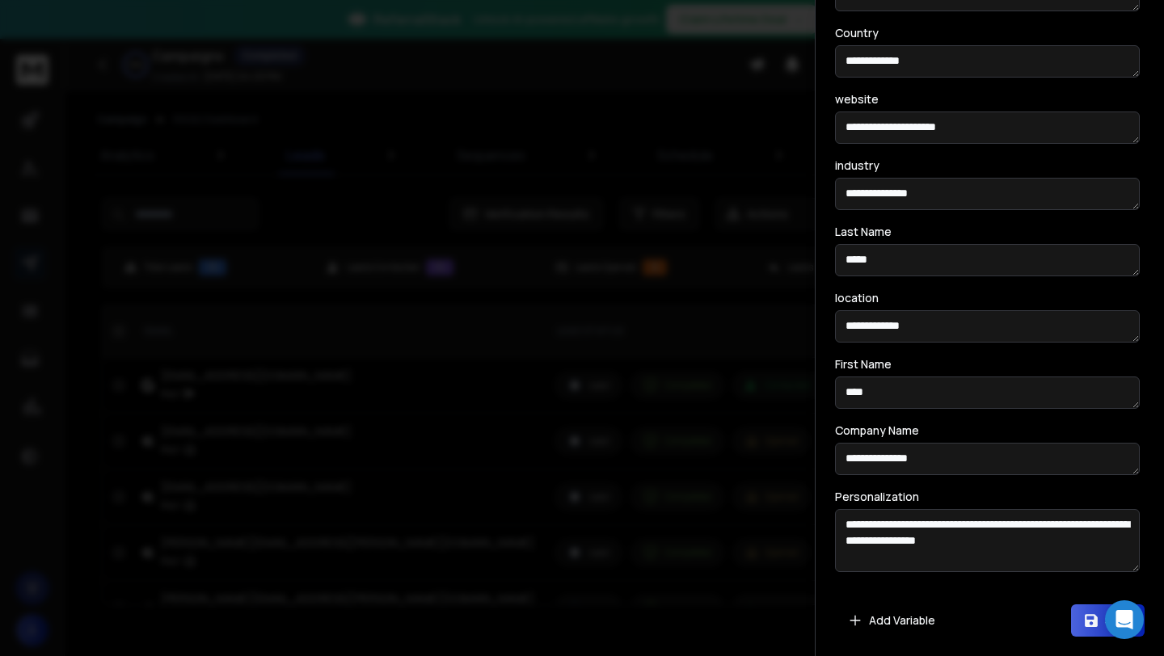
click at [708, 421] on div at bounding box center [582, 328] width 1164 height 656
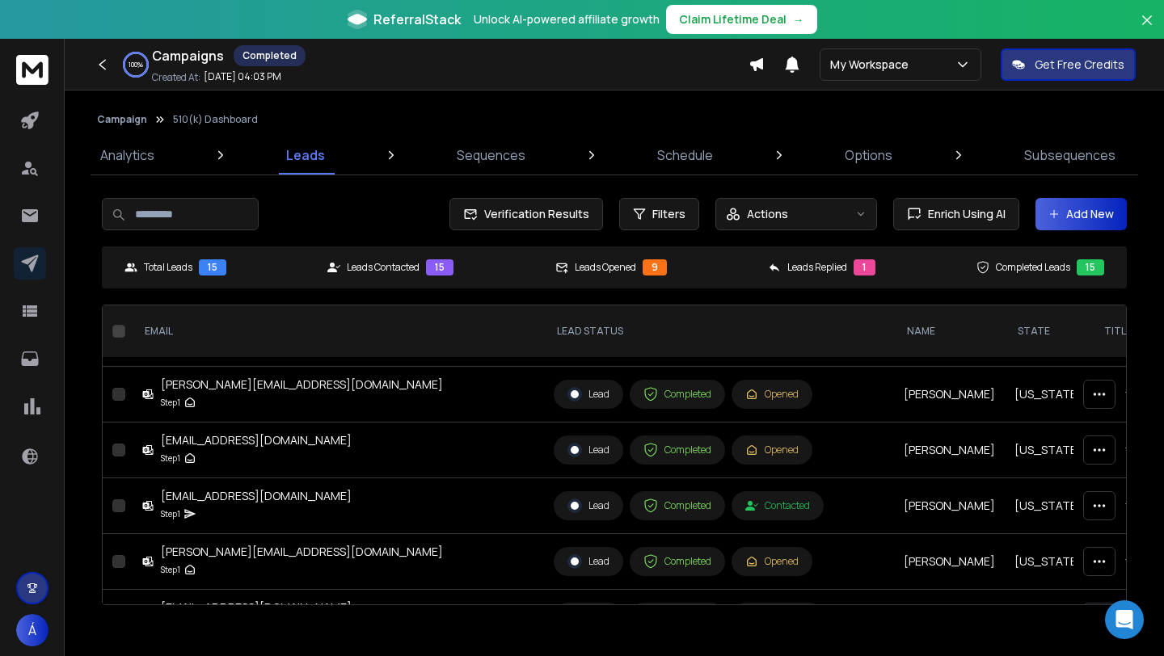
scroll to position [507, 0]
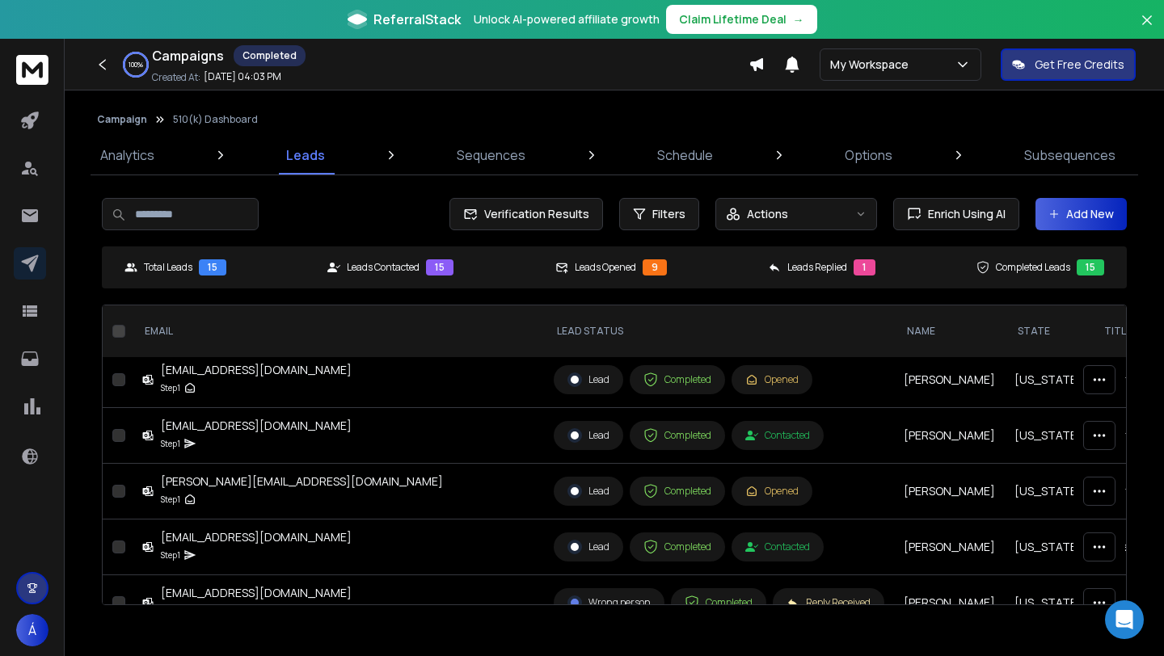
click at [745, 491] on div "Opened" at bounding box center [771, 491] width 53 height 13
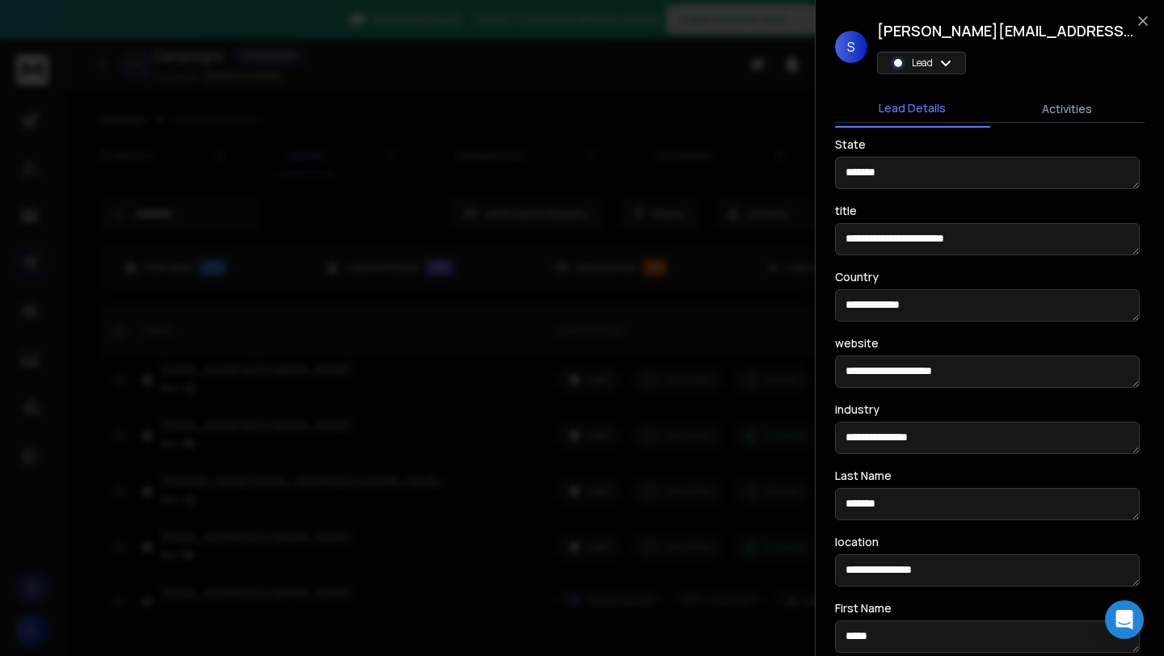
click at [619, 486] on div at bounding box center [582, 328] width 1164 height 656
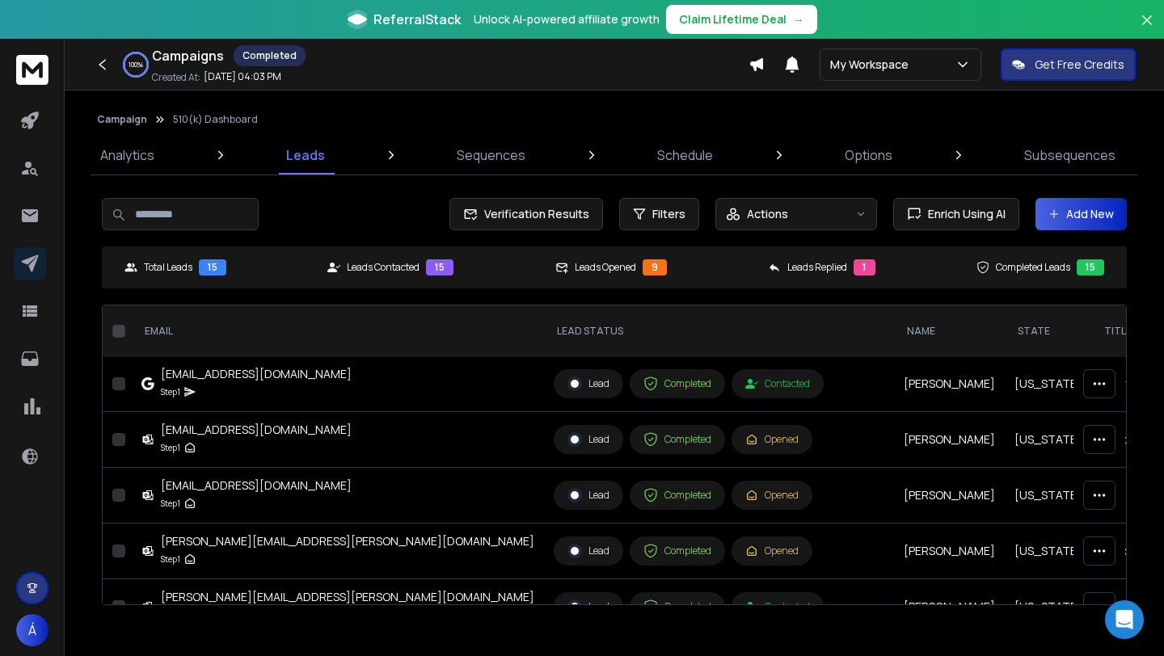
scroll to position [0, 0]
click at [745, 441] on div "Opened" at bounding box center [771, 441] width 53 height 13
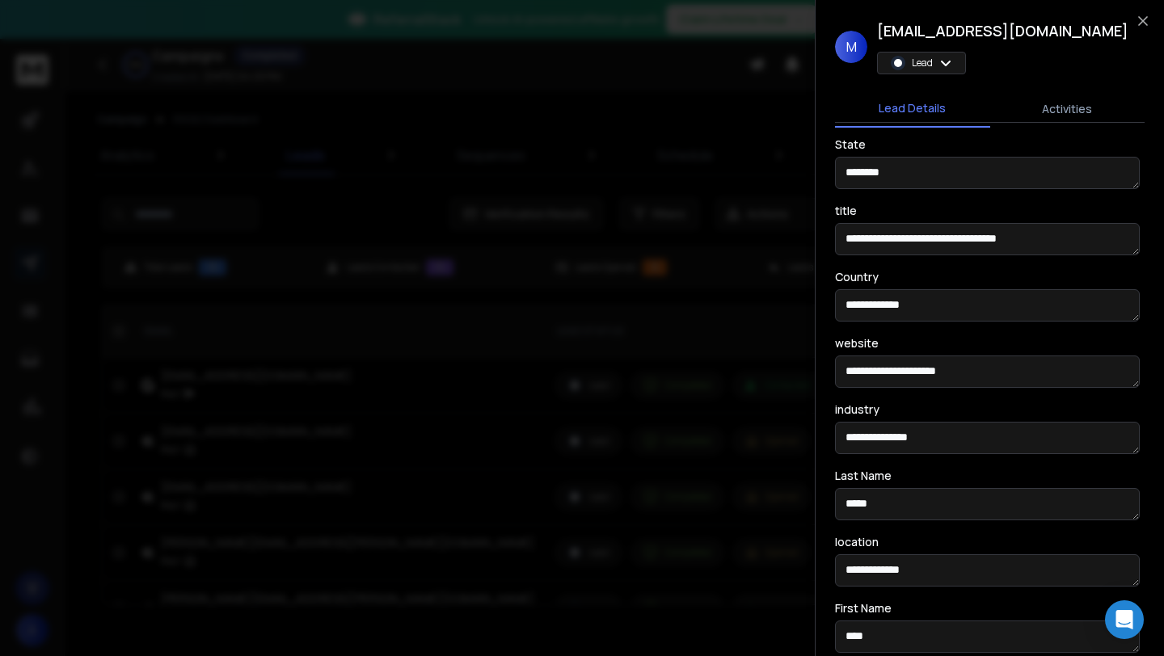
click at [657, 419] on div at bounding box center [582, 328] width 1164 height 656
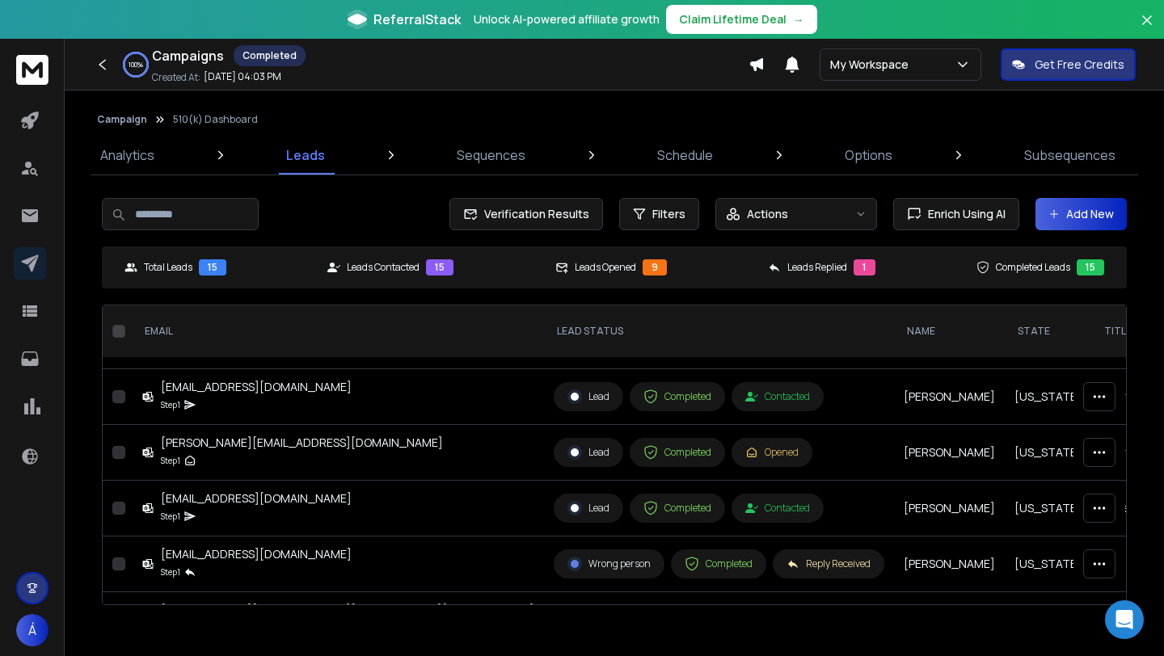
scroll to position [602, 0]
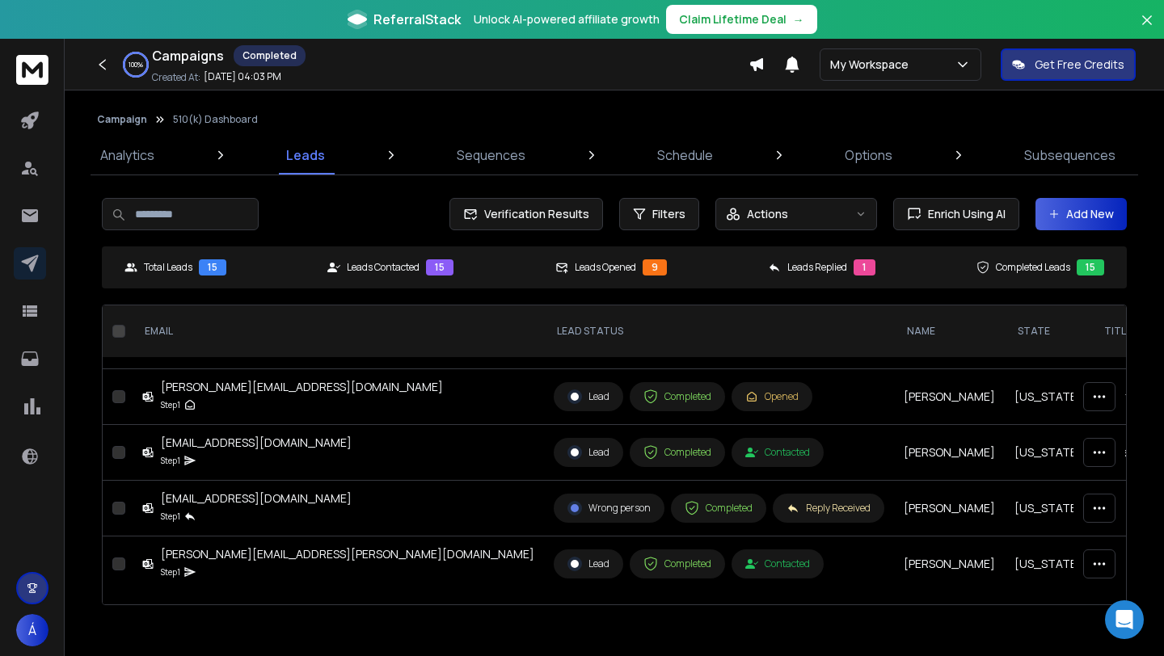
click at [1098, 500] on button "button" at bounding box center [1100, 508] width 32 height 29
click at [786, 507] on icon at bounding box center [792, 508] width 13 height 13
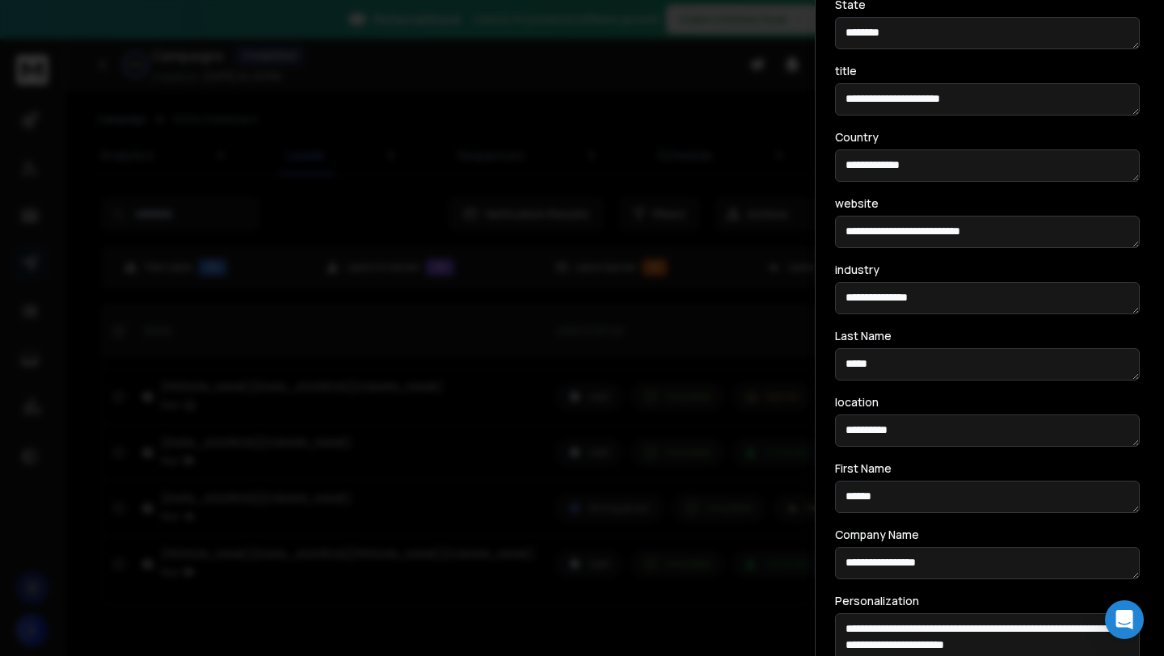
scroll to position [244, 0]
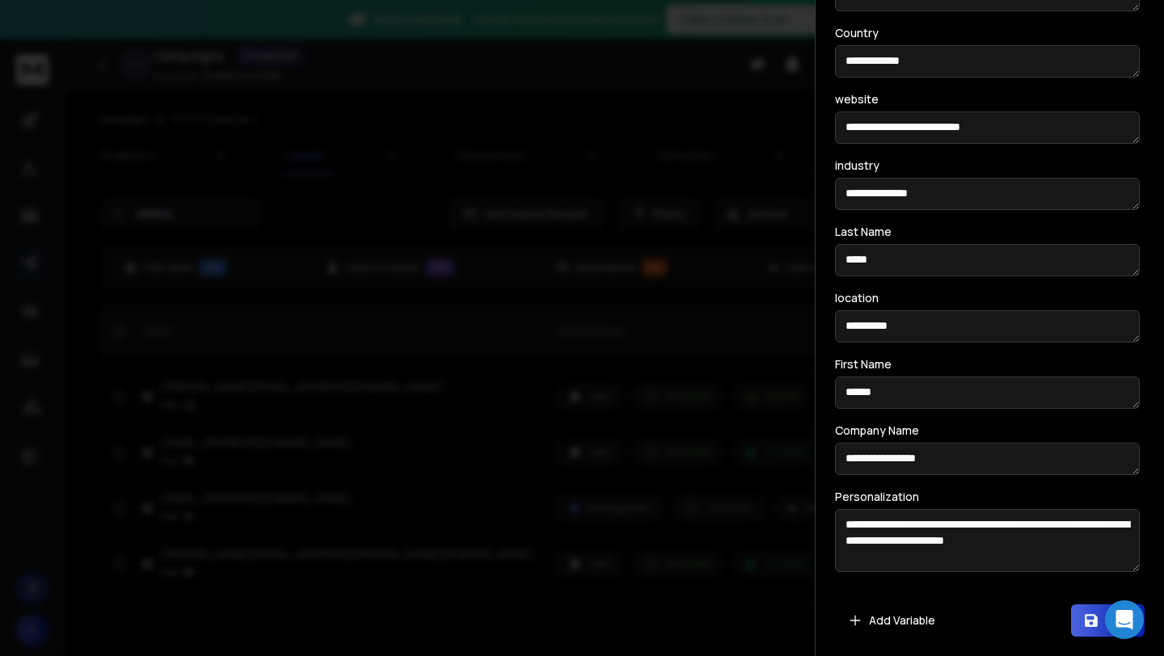
click at [706, 488] on div at bounding box center [582, 328] width 1164 height 656
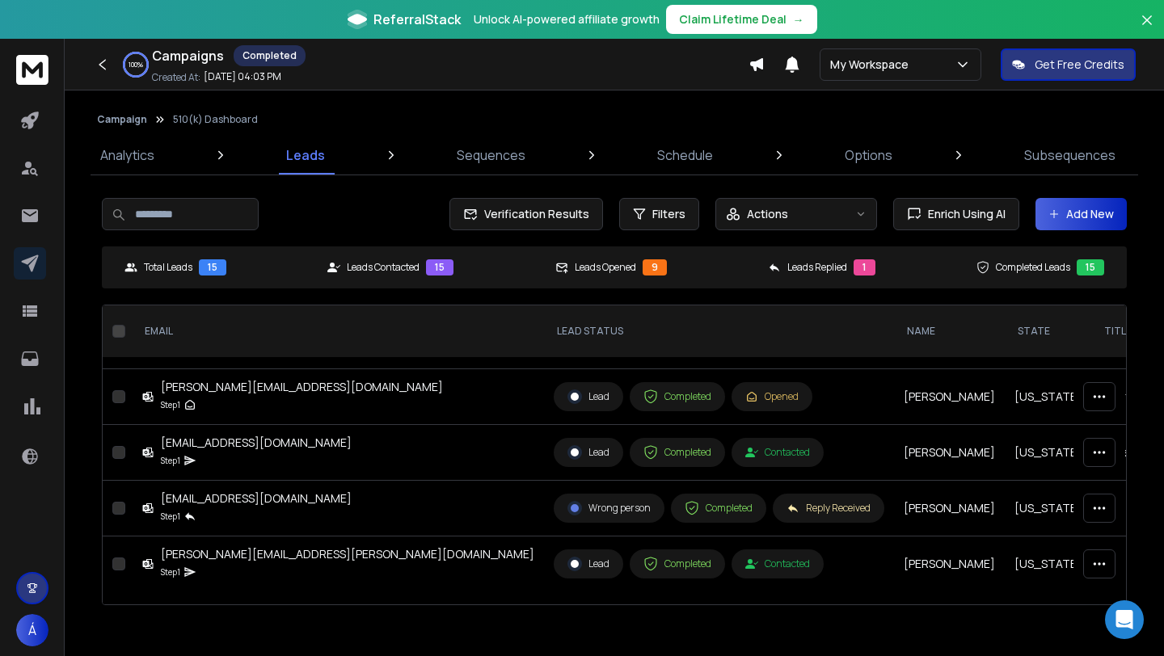
click at [1101, 508] on icon "button" at bounding box center [1099, 508] width 15 height 15
click at [709, 483] on td "Wrong person Completed Reply Received" at bounding box center [719, 509] width 350 height 56
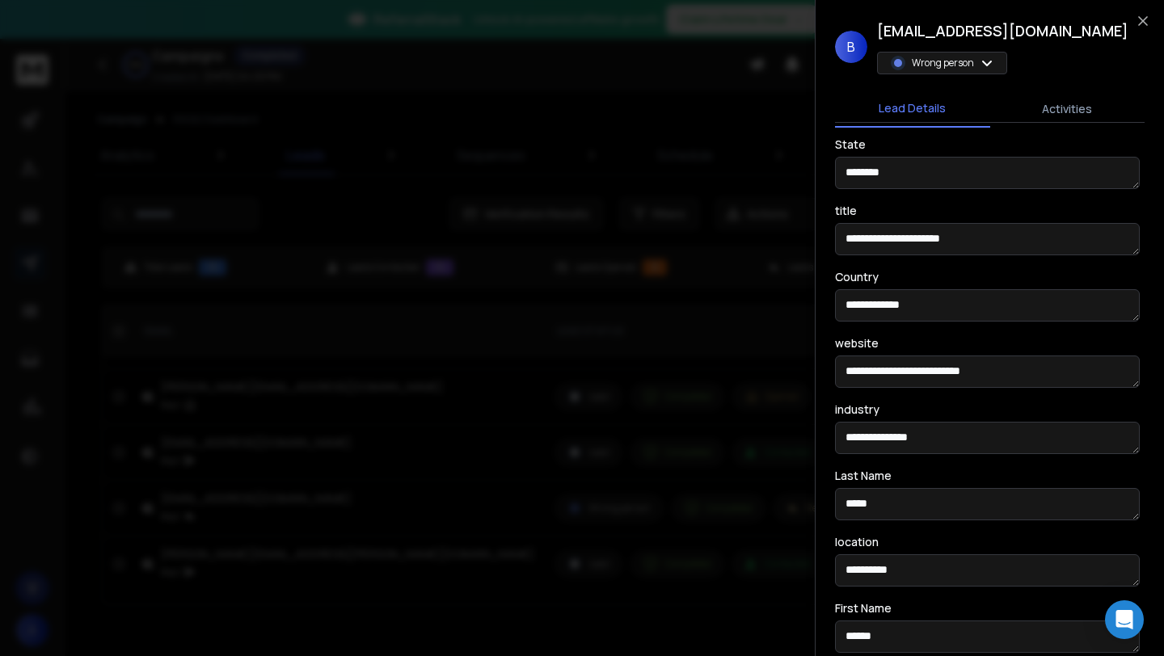
click at [709, 483] on div at bounding box center [582, 328] width 1164 height 656
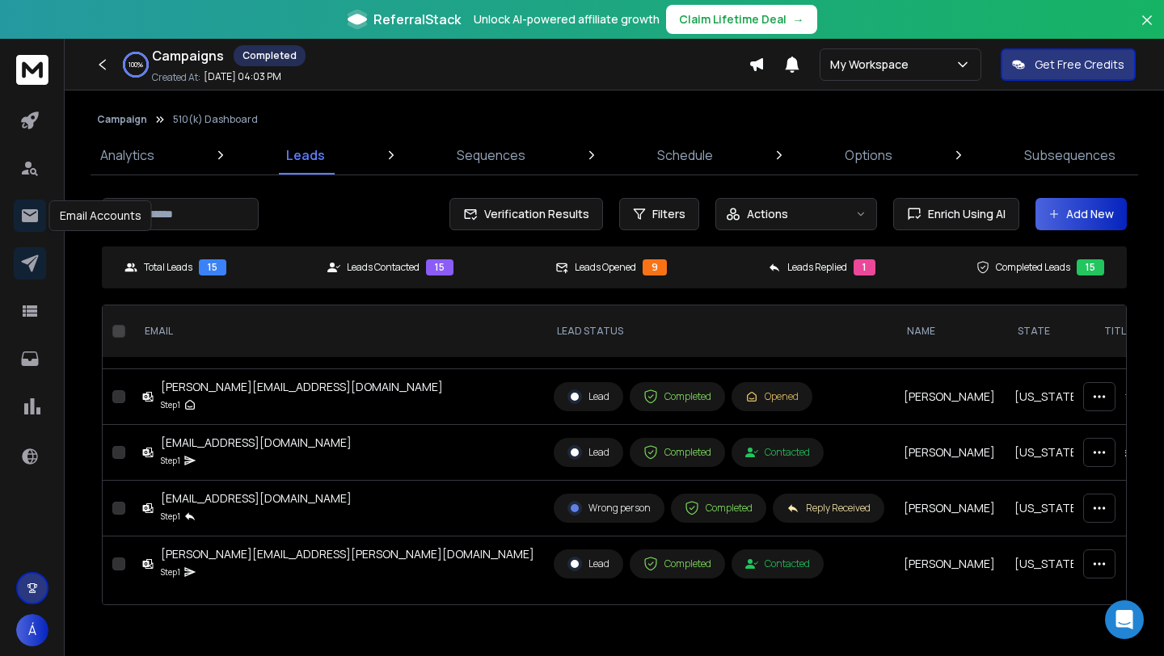
click at [27, 214] on icon at bounding box center [29, 215] width 19 height 19
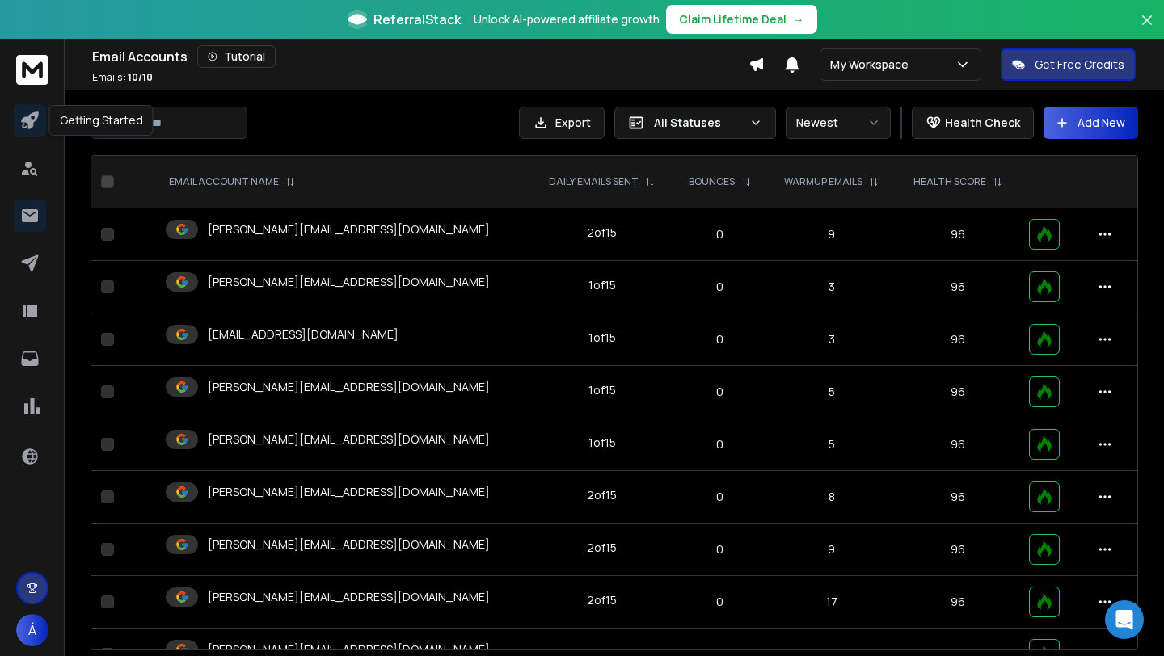
click at [23, 120] on icon at bounding box center [30, 121] width 18 height 18
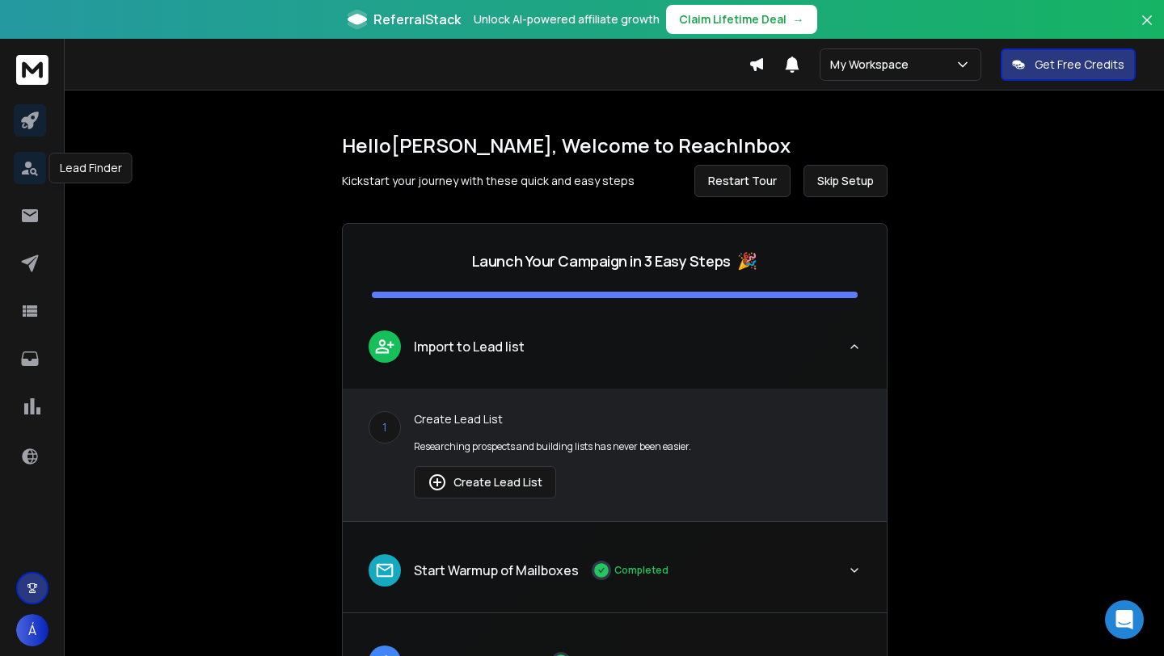
click at [22, 175] on icon at bounding box center [29, 167] width 19 height 19
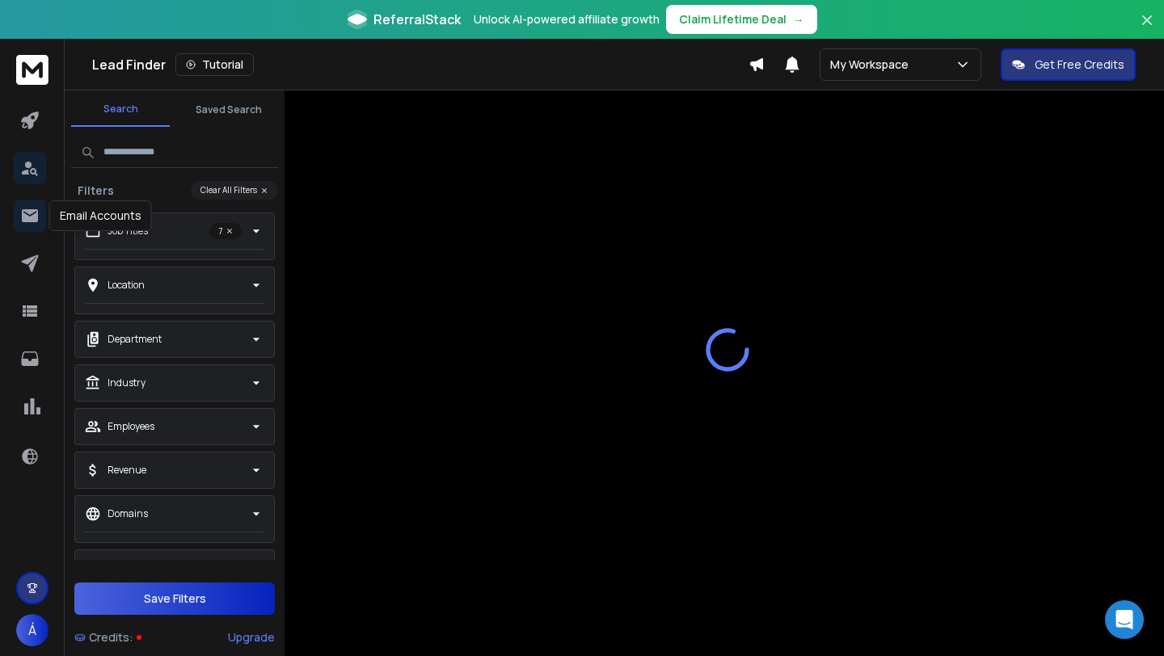
click at [14, 214] on link at bounding box center [30, 216] width 32 height 32
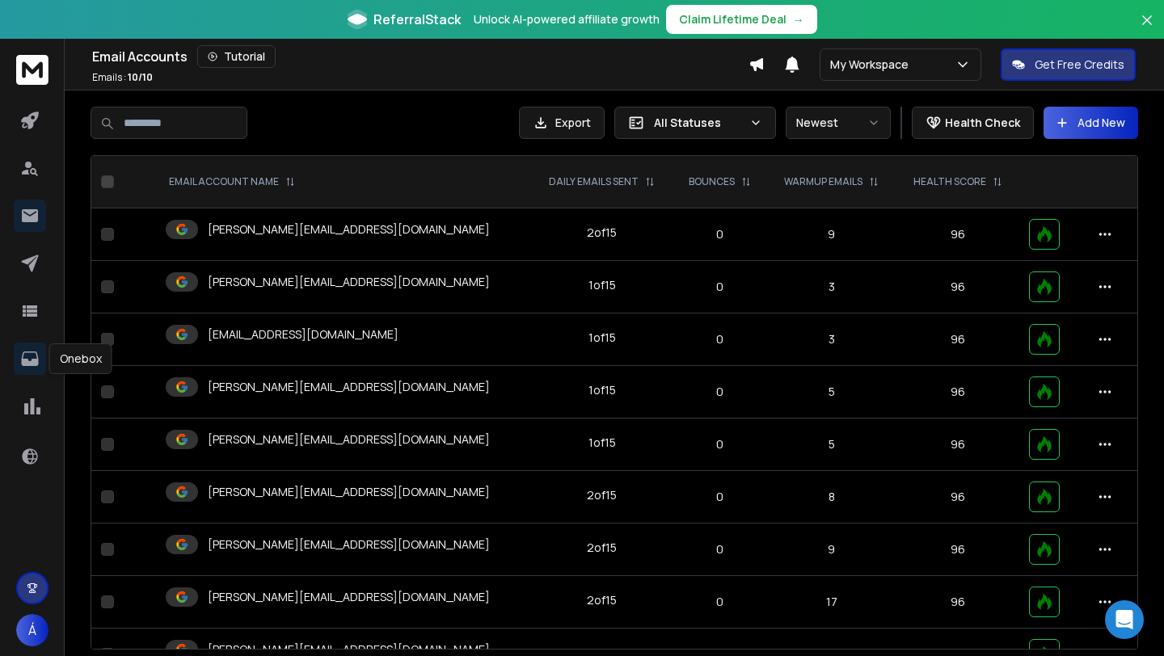
click at [23, 360] on icon at bounding box center [29, 358] width 17 height 15
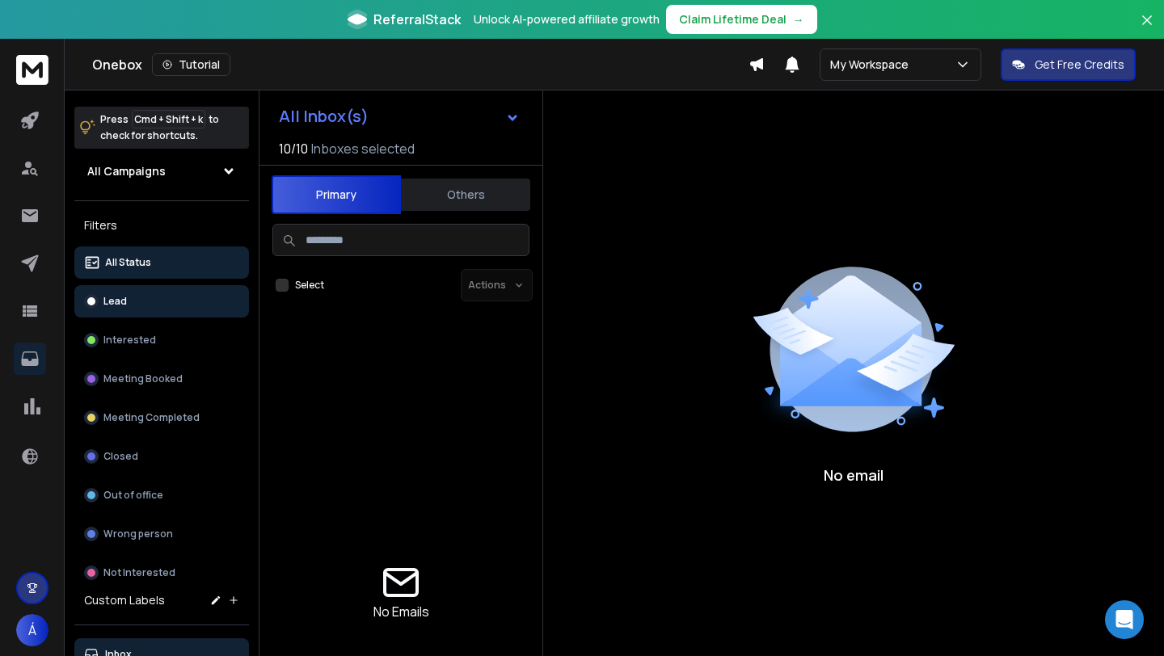
click at [174, 303] on button "Lead" at bounding box center [161, 301] width 175 height 32
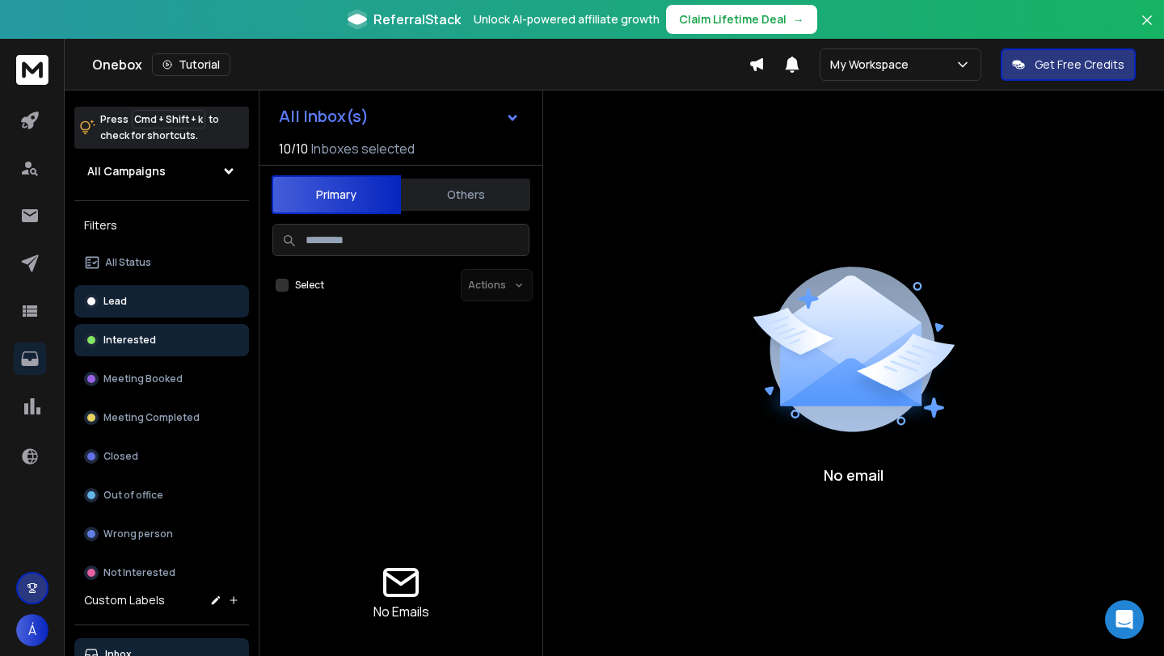
click at [180, 326] on button "Interested" at bounding box center [161, 340] width 175 height 32
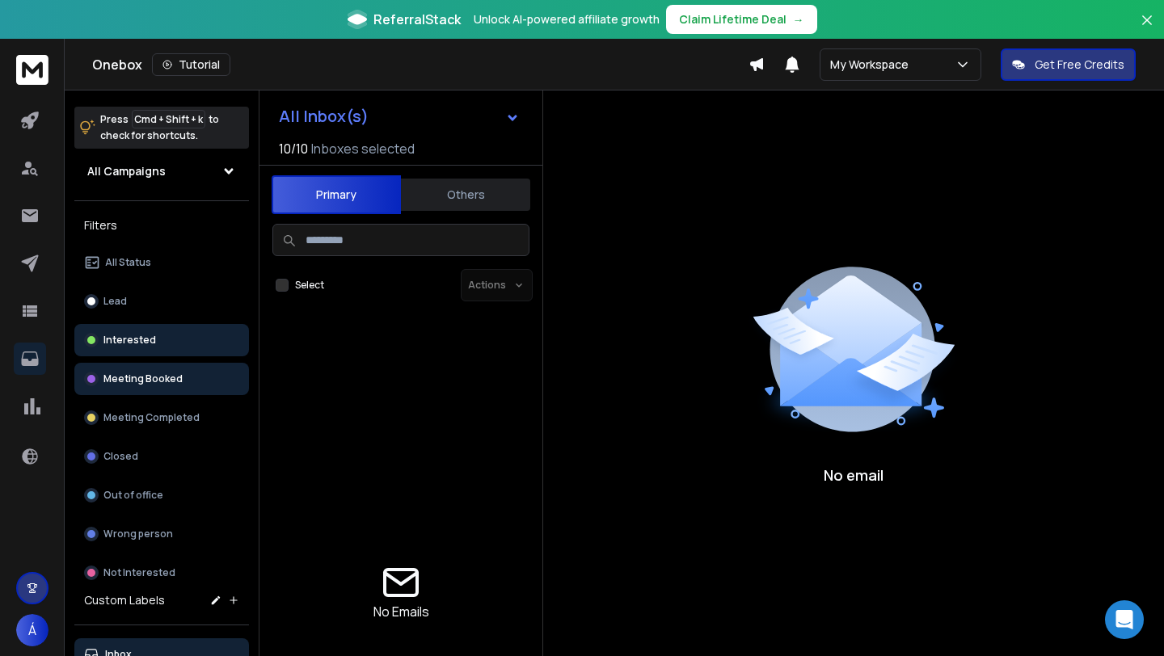
click at [166, 367] on button "Meeting Booked" at bounding box center [161, 379] width 175 height 32
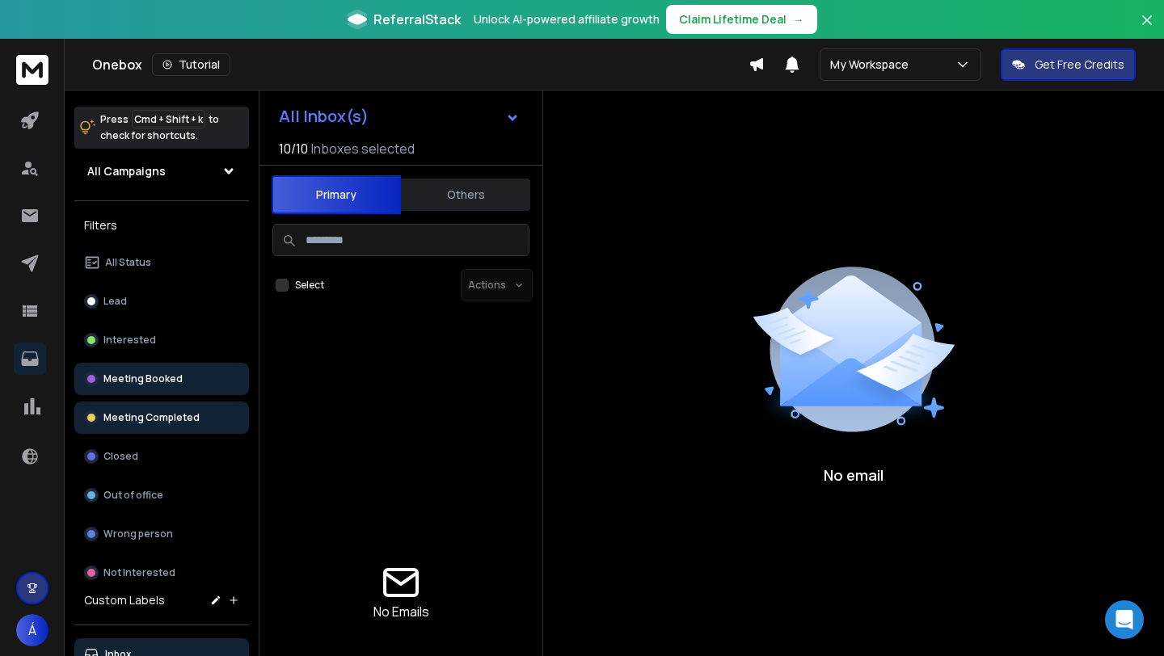
click at [165, 414] on p "Meeting Completed" at bounding box center [151, 417] width 96 height 13
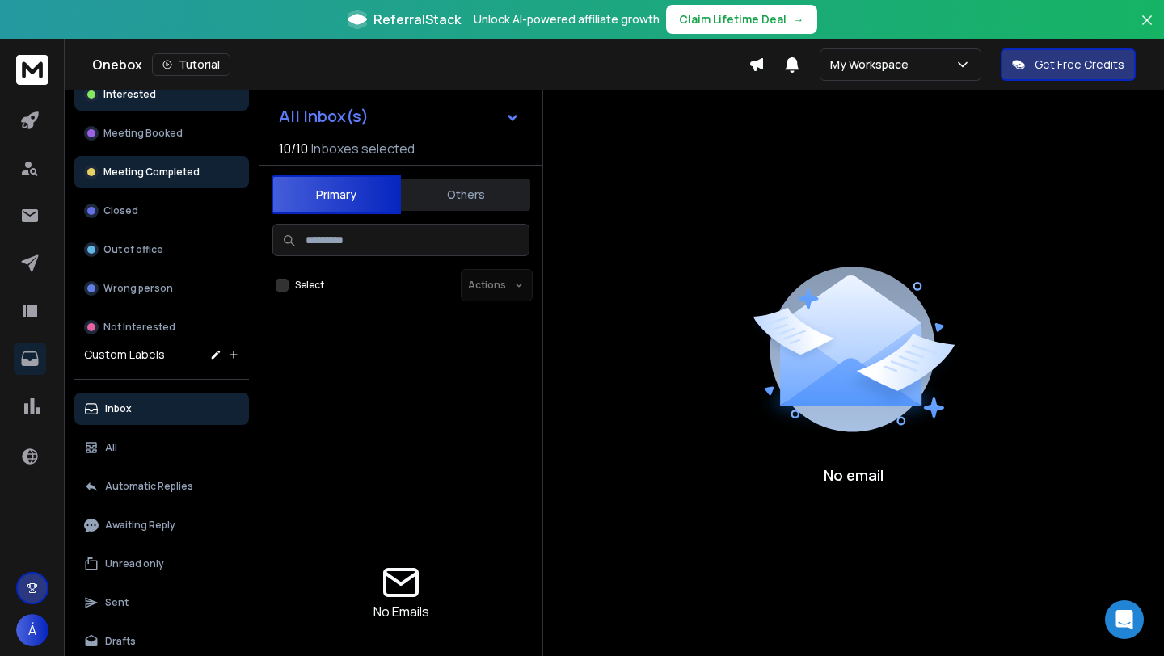
scroll to position [257, 0]
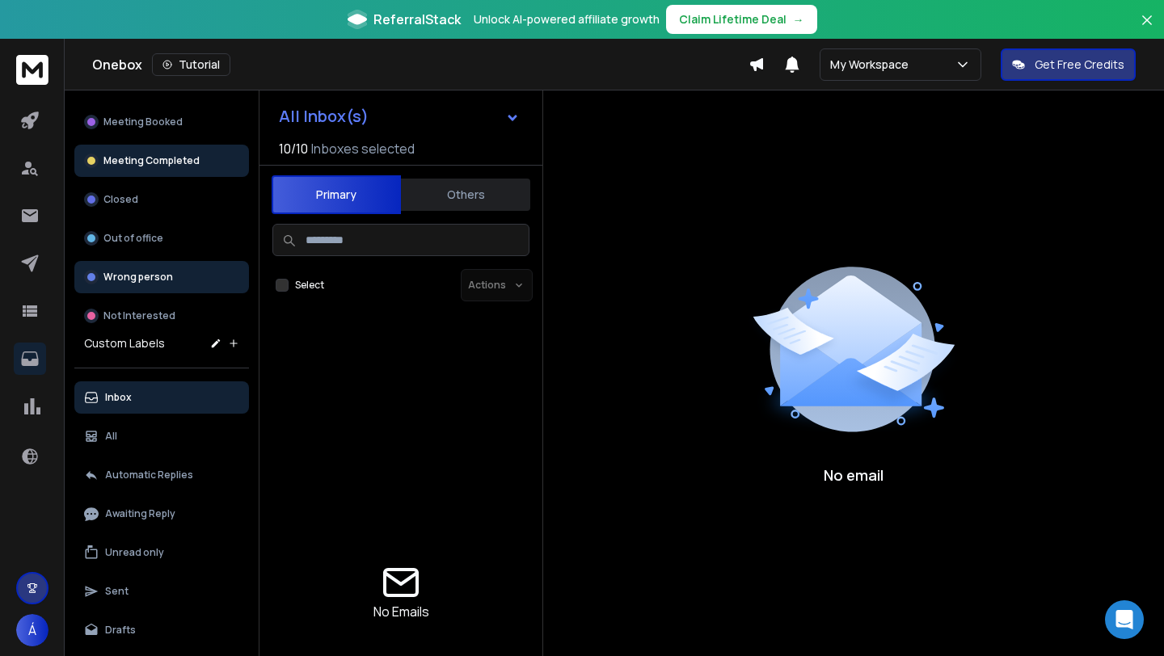
click at [153, 282] on p "Wrong person" at bounding box center [137, 277] width 69 height 13
click at [476, 175] on div "All Inbox(s) 10 / 10 Inboxes selected Primary Others Select Actions No Emails" at bounding box center [400, 418] width 283 height 656
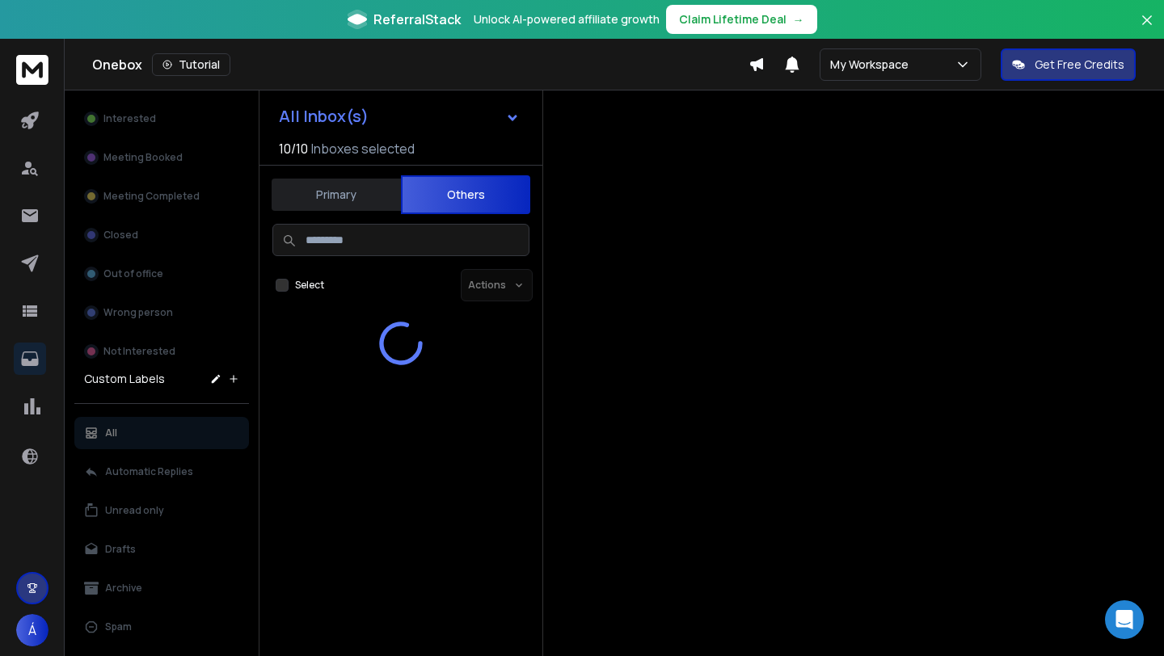
scroll to position [234, 0]
click at [476, 185] on button "Others" at bounding box center [465, 194] width 129 height 39
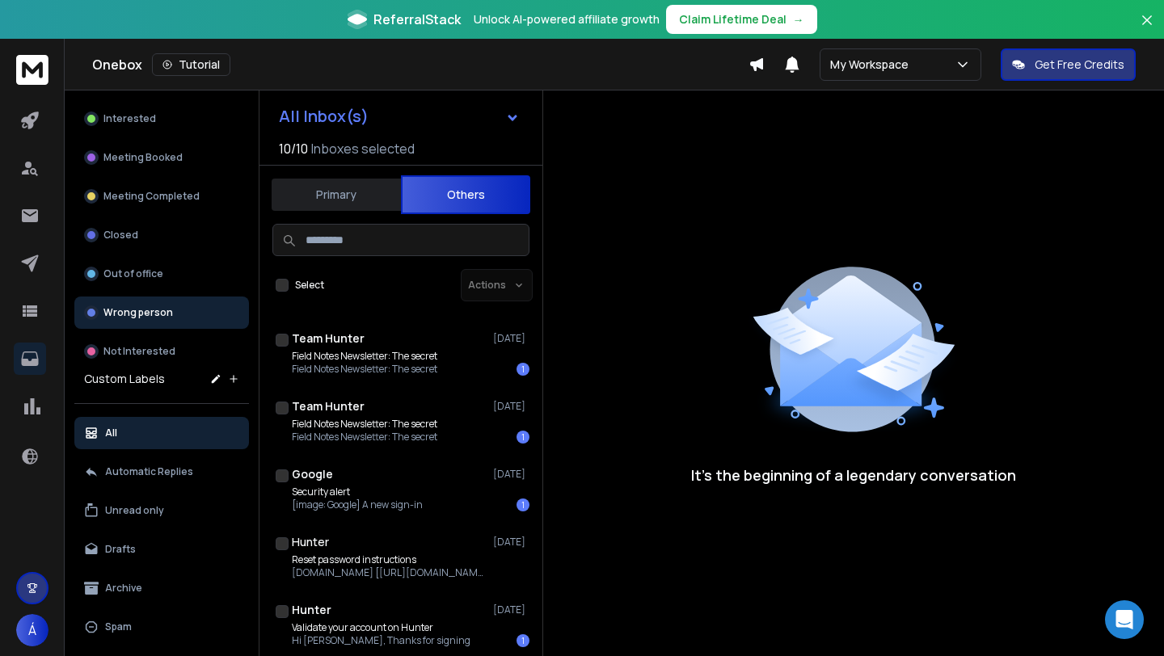
click at [121, 306] on p "Wrong person" at bounding box center [137, 312] width 69 height 13
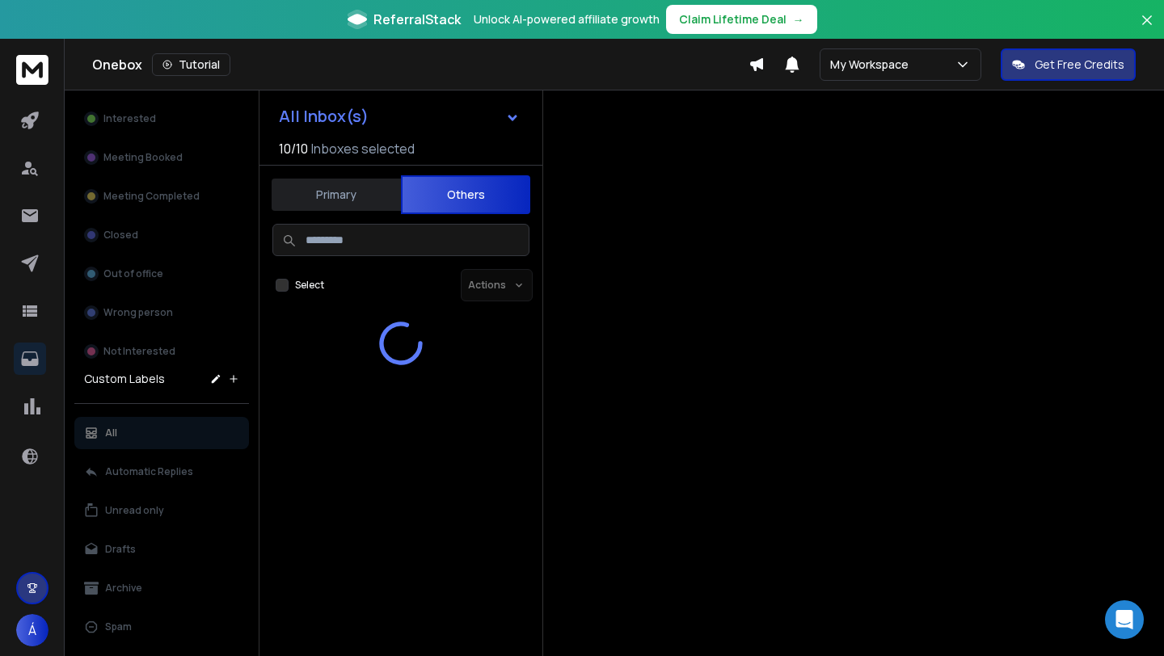
click at [457, 211] on button "Others" at bounding box center [465, 194] width 129 height 39
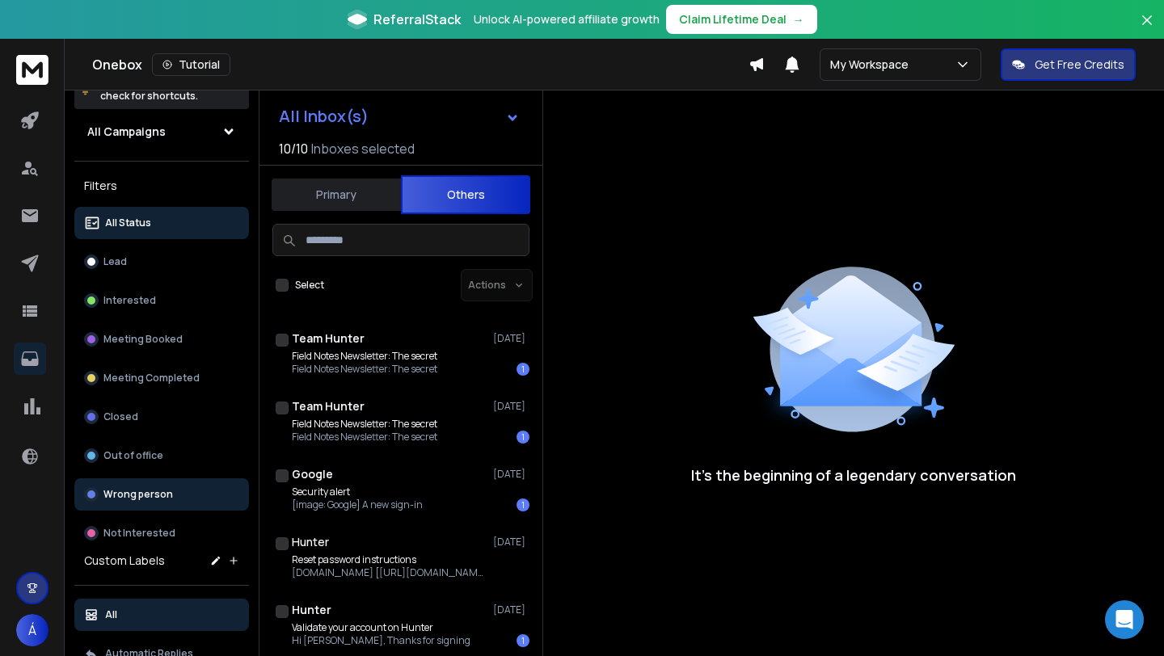
scroll to position [36, 0]
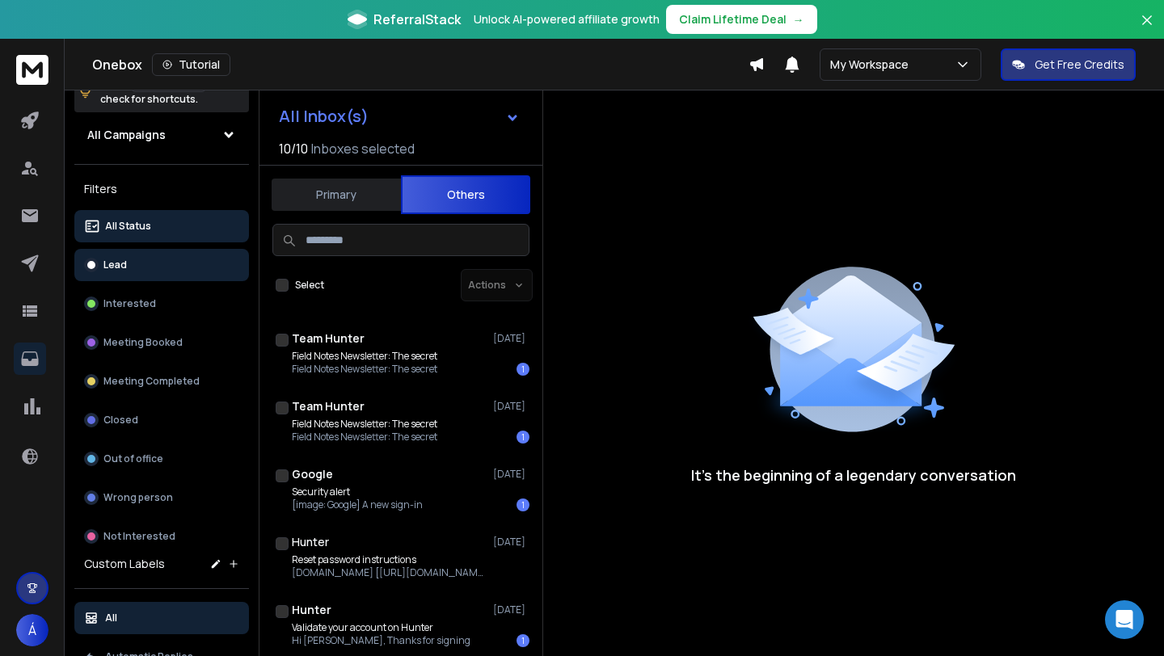
click at [148, 275] on button "Lead" at bounding box center [161, 265] width 175 height 32
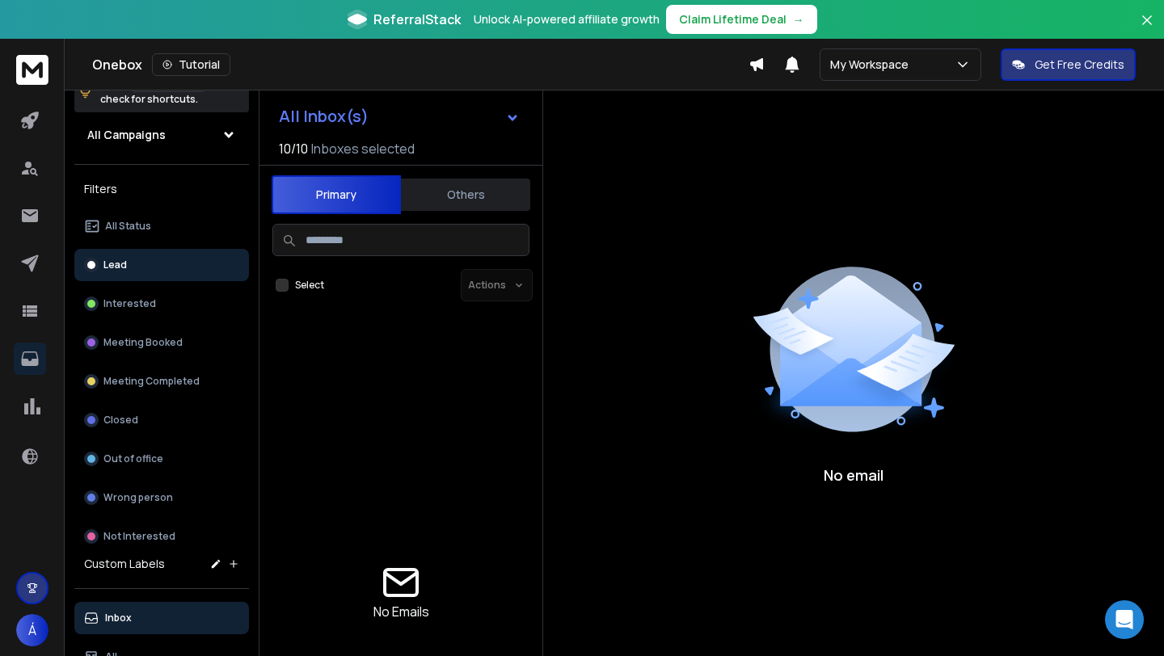
click at [428, 195] on button "Others" at bounding box center [465, 195] width 129 height 36
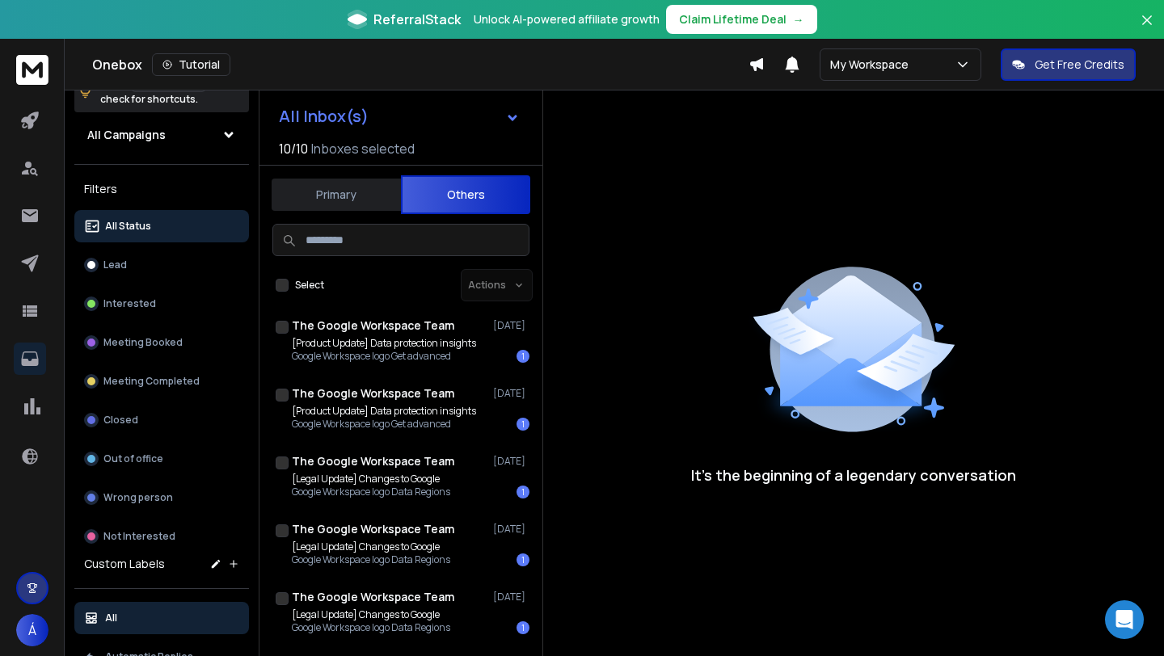
scroll to position [0, 0]
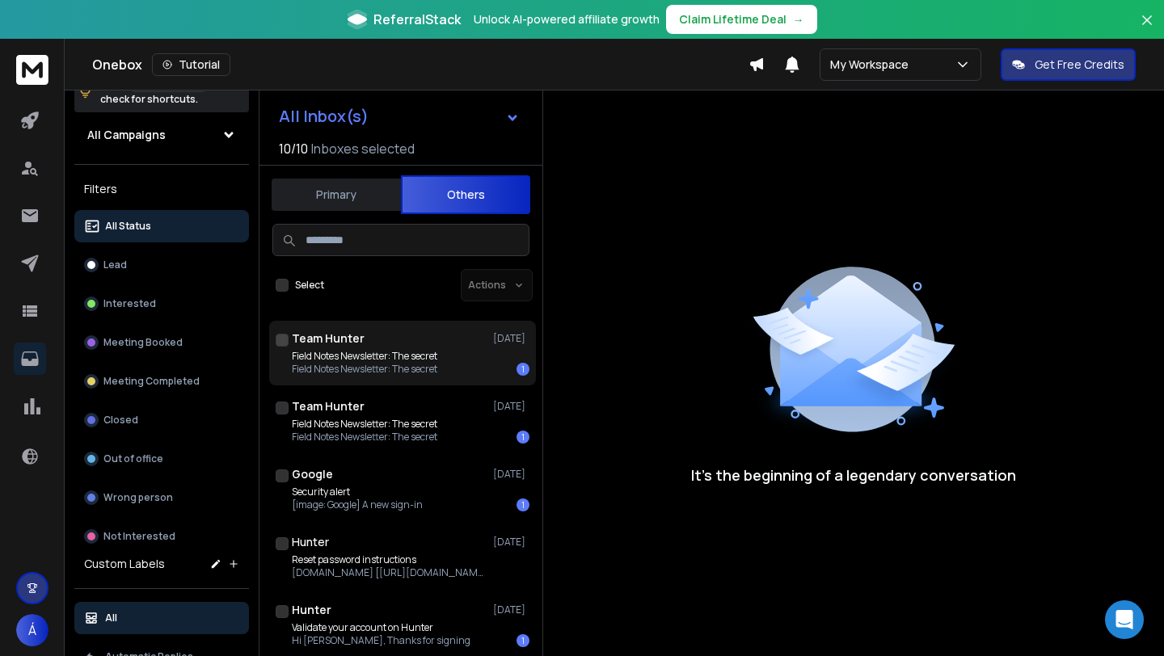
click at [373, 373] on p "Field Notes Newsletter: The secret" at bounding box center [364, 369] width 145 height 13
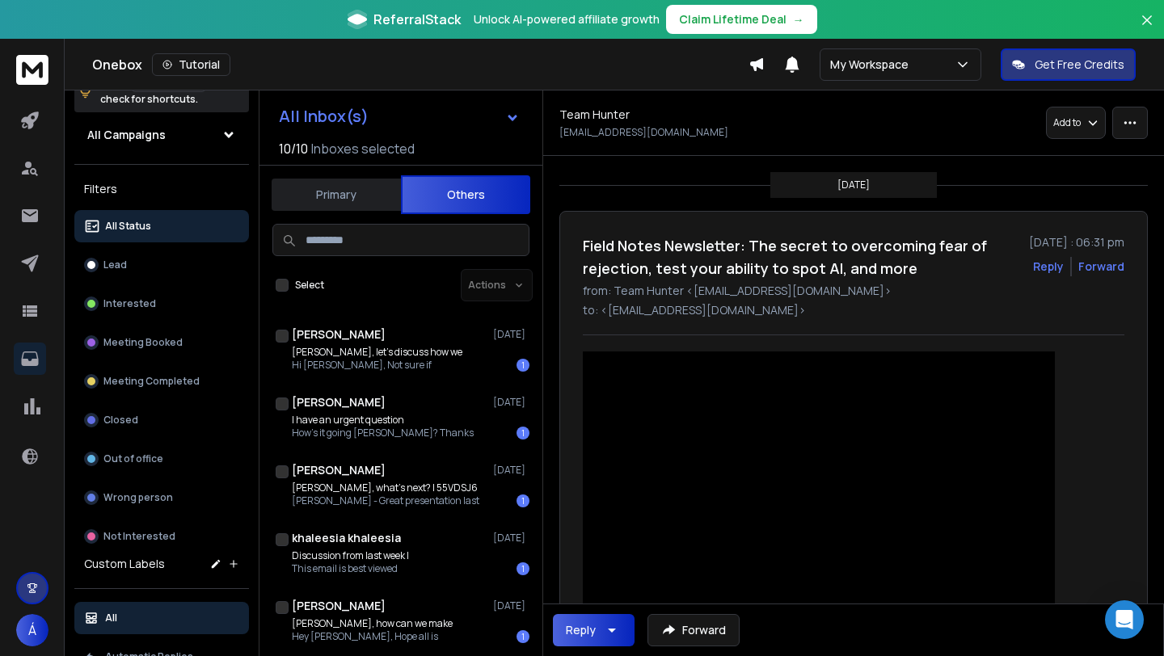
scroll to position [1837, 0]
click at [396, 413] on p "I have an urgent question" at bounding box center [383, 419] width 182 height 13
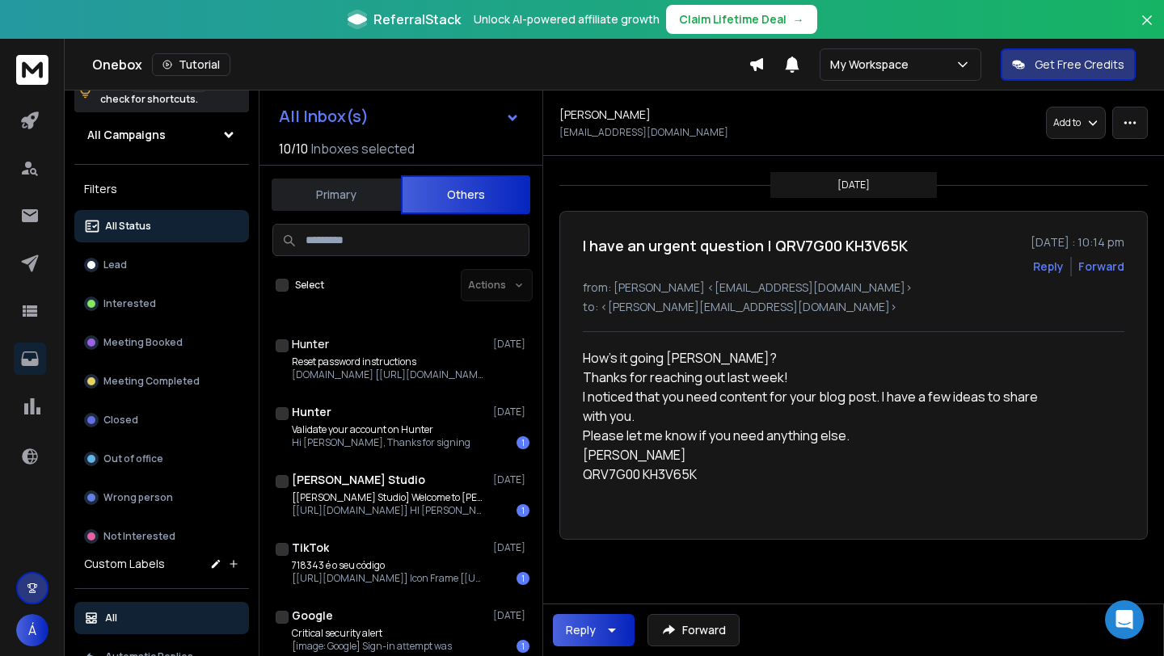
scroll to position [0, 0]
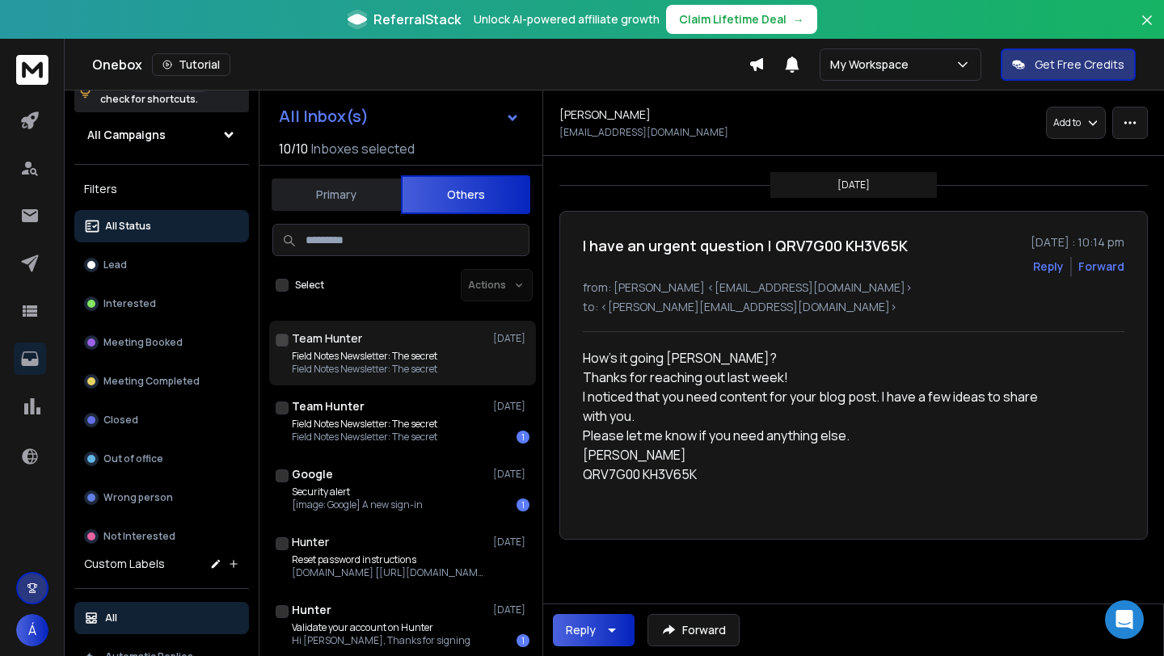
click at [381, 350] on p "Field Notes Newsletter: The secret" at bounding box center [364, 356] width 145 height 13
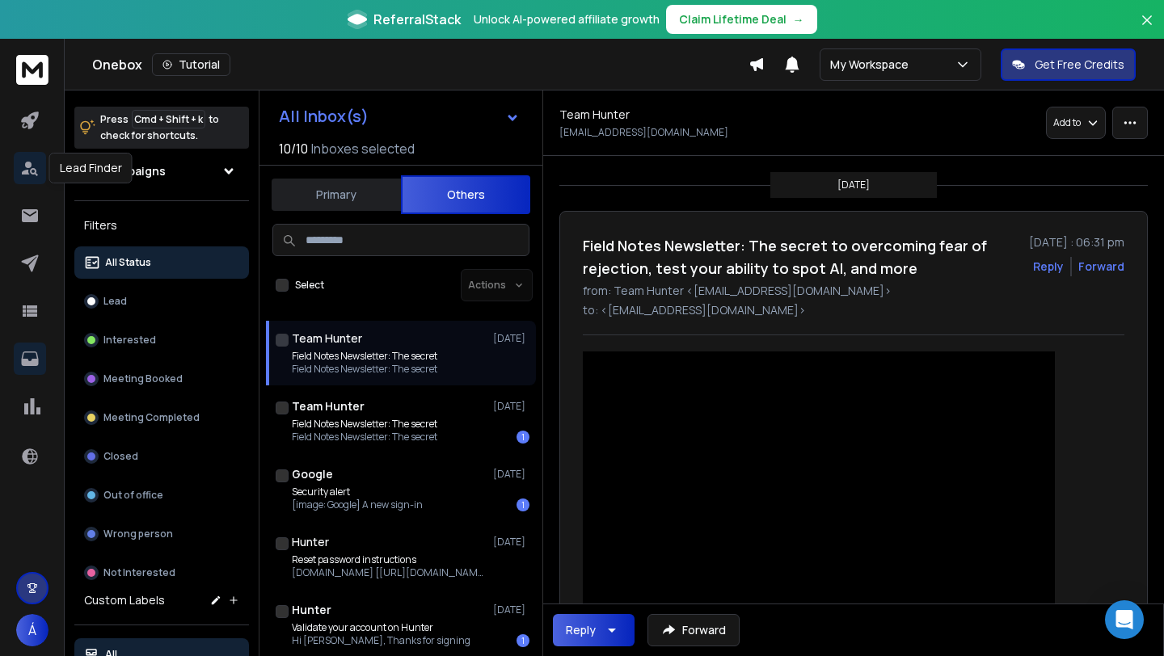
click at [32, 174] on icon at bounding box center [30, 172] width 16 height 8
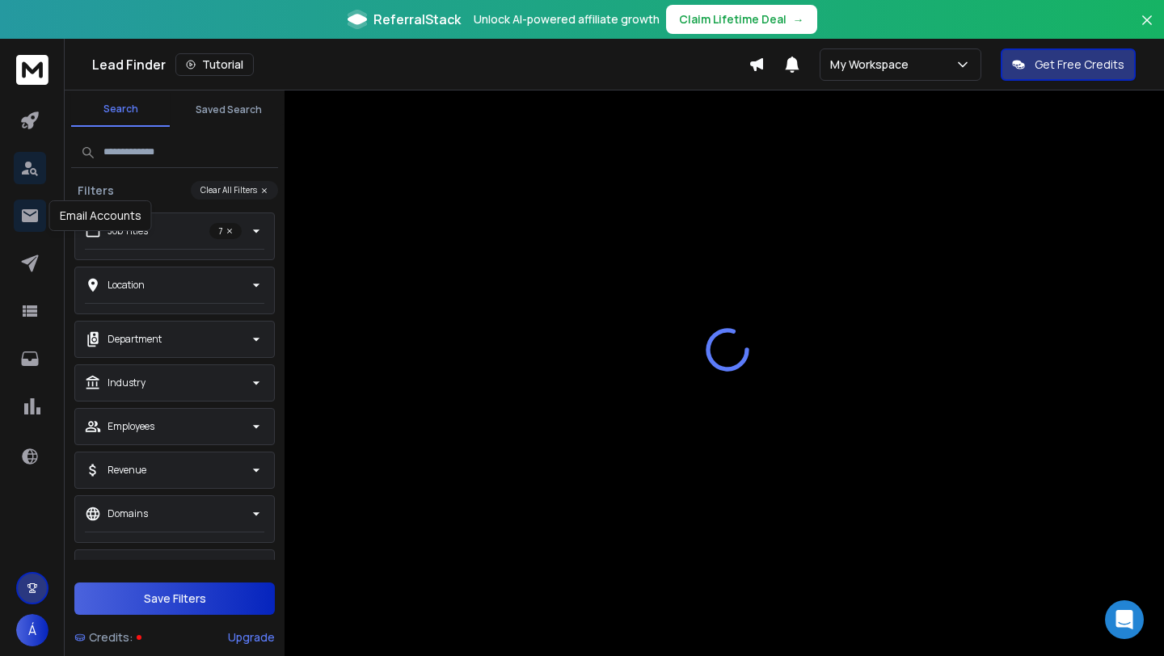
click at [32, 213] on icon at bounding box center [30, 215] width 16 height 13
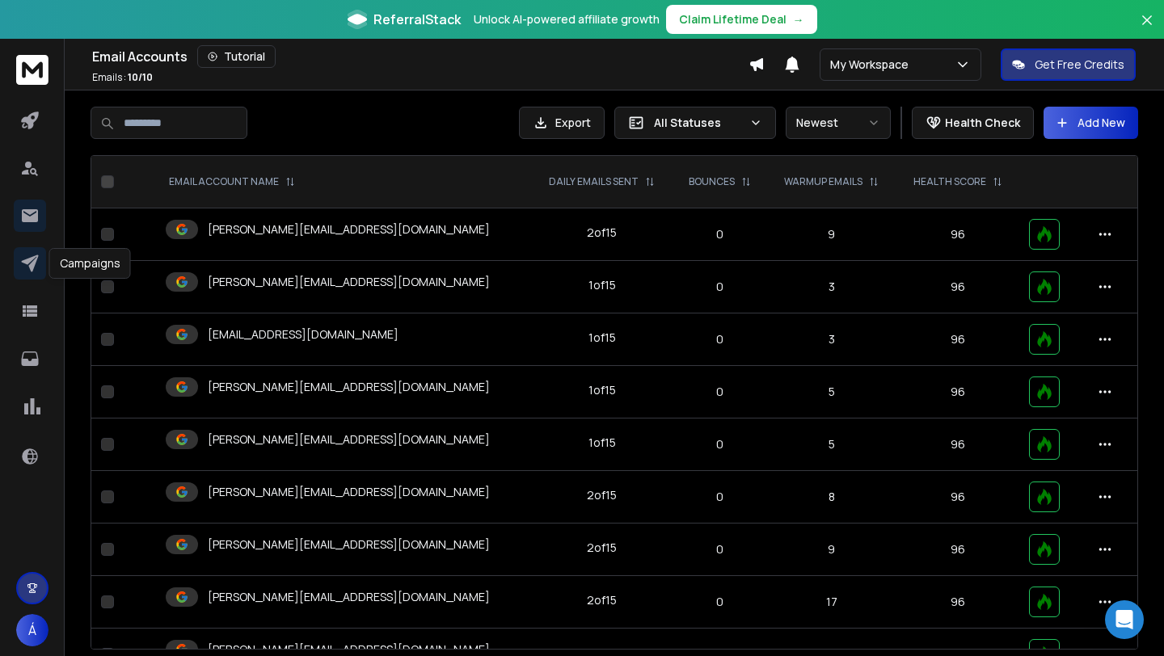
click at [32, 256] on icon at bounding box center [29, 263] width 19 height 19
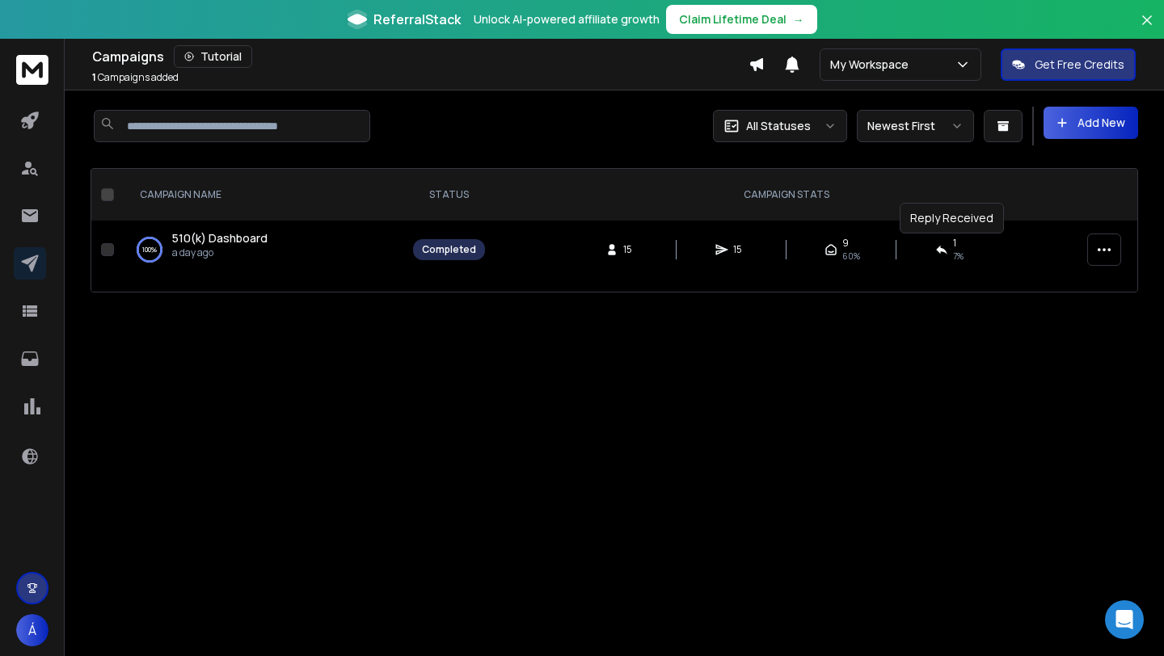
click at [937, 248] on icon at bounding box center [941, 250] width 11 height 9
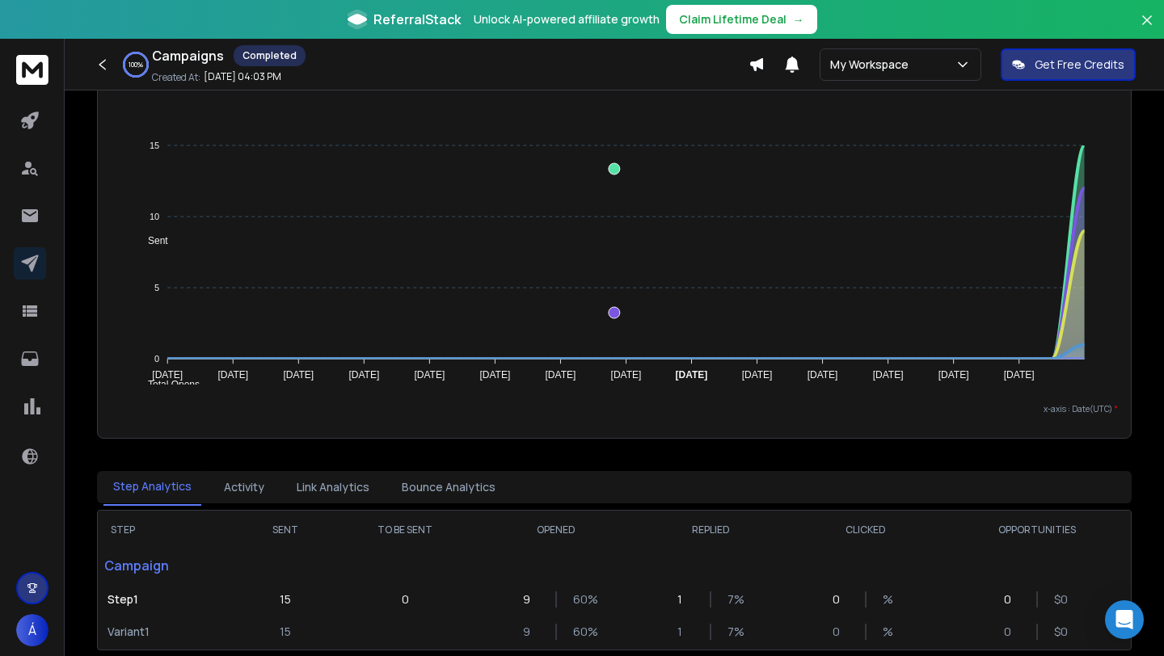
scroll to position [392, 0]
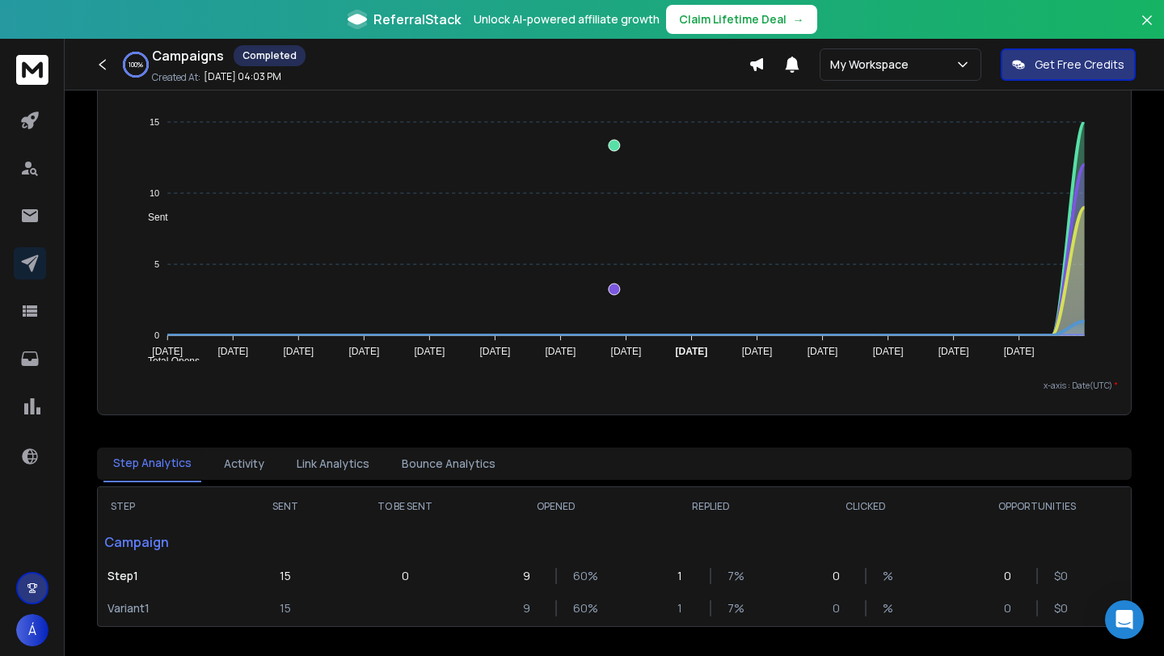
click at [258, 472] on button "Activity" at bounding box center [244, 464] width 60 height 36
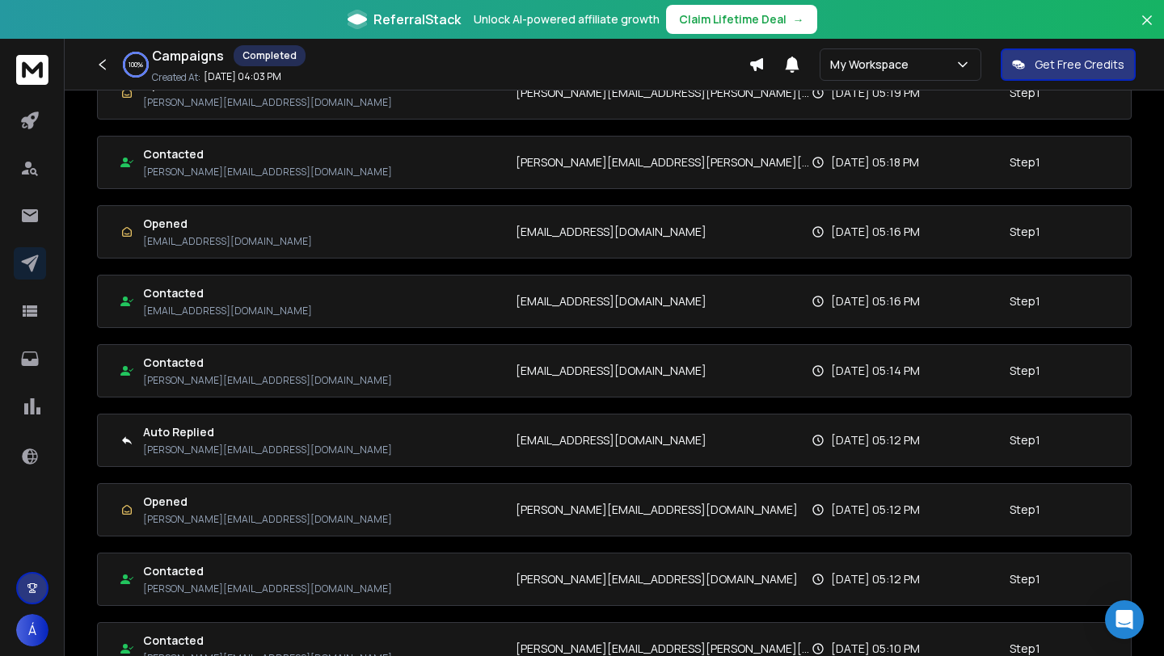
scroll to position [1526, 0]
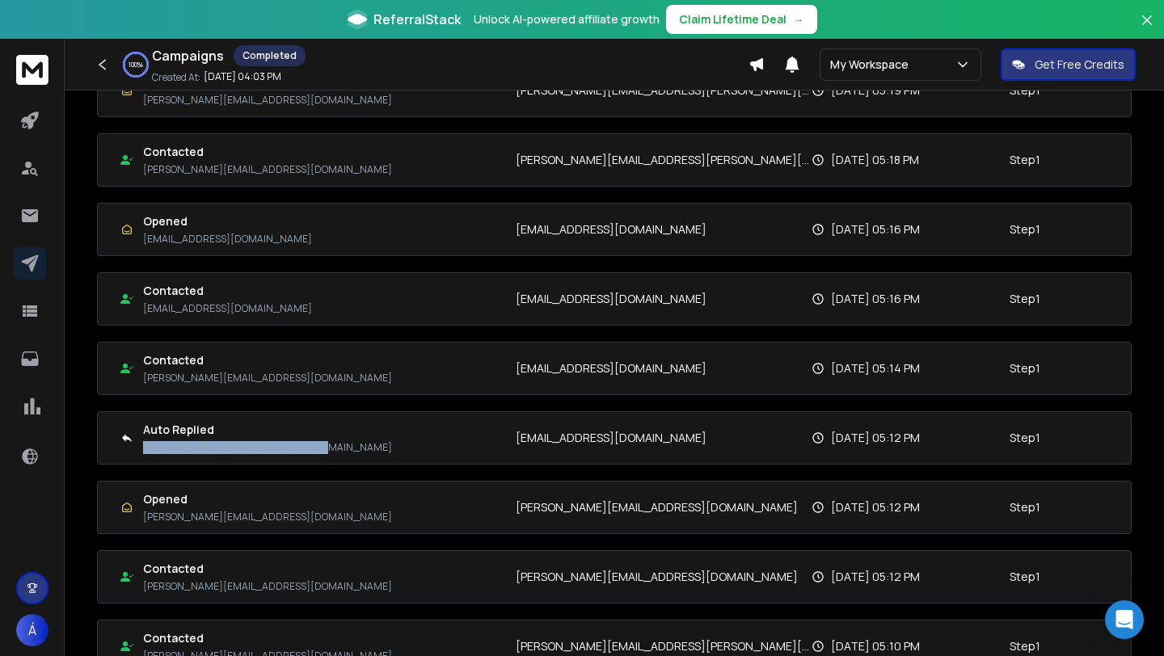
drag, startPoint x: 301, startPoint y: 448, endPoint x: 147, endPoint y: 453, distance: 153.6
click at [147, 452] on div "Auto Replied [PERSON_NAME][EMAIL_ADDRESS][DOMAIN_NAME]" at bounding box center [317, 438] width 395 height 32
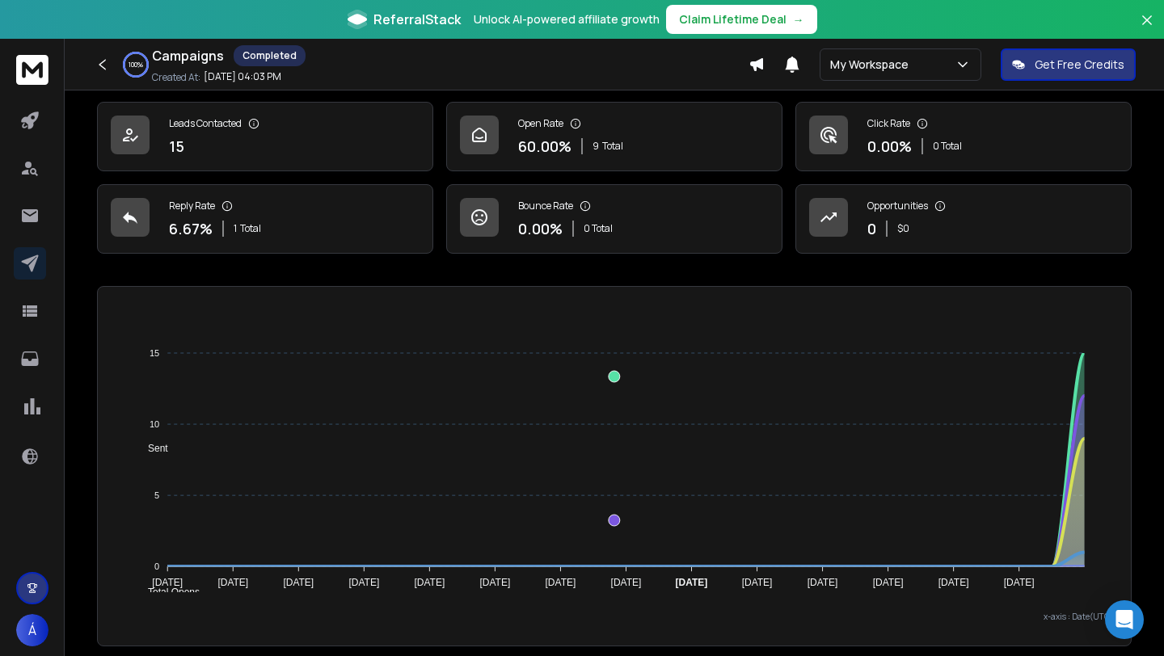
scroll to position [103, 0]
